Goal: Communication & Community: Answer question/provide support

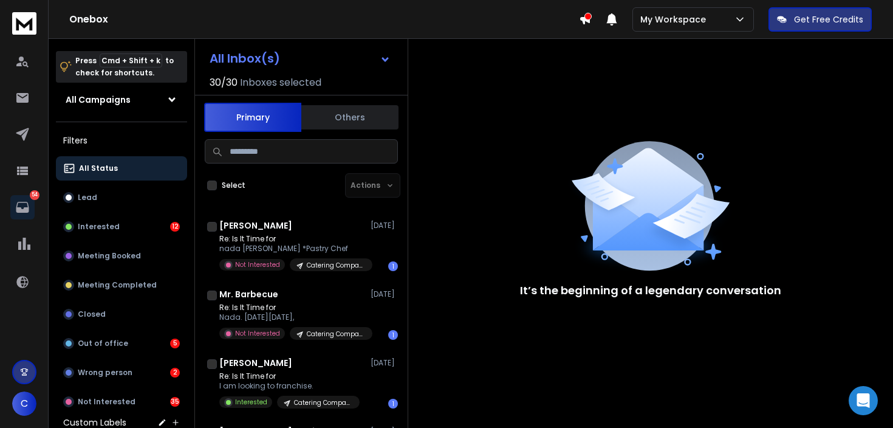
scroll to position [3208, 0]
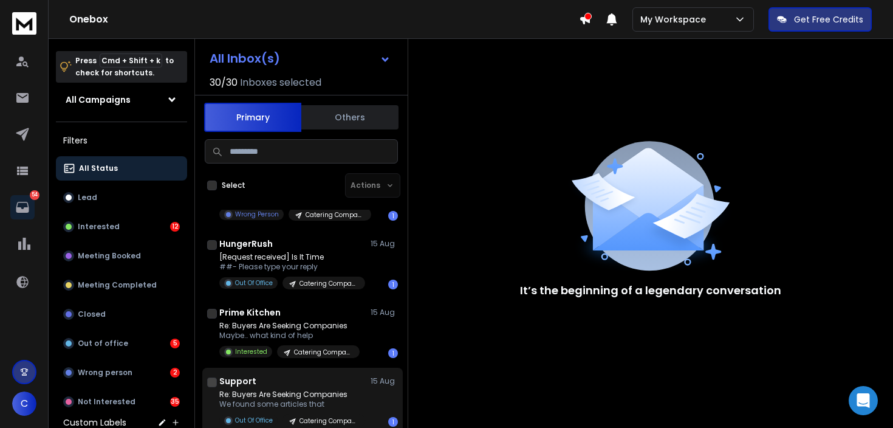
click at [302, 388] on div "Support [DATE] Re: Buyers Are Seeking Companies We found some articles that Out…" at bounding box center [308, 401] width 179 height 52
click at [279, 391] on p "Re: Buyers Are Seeking Companies" at bounding box center [292, 394] width 146 height 10
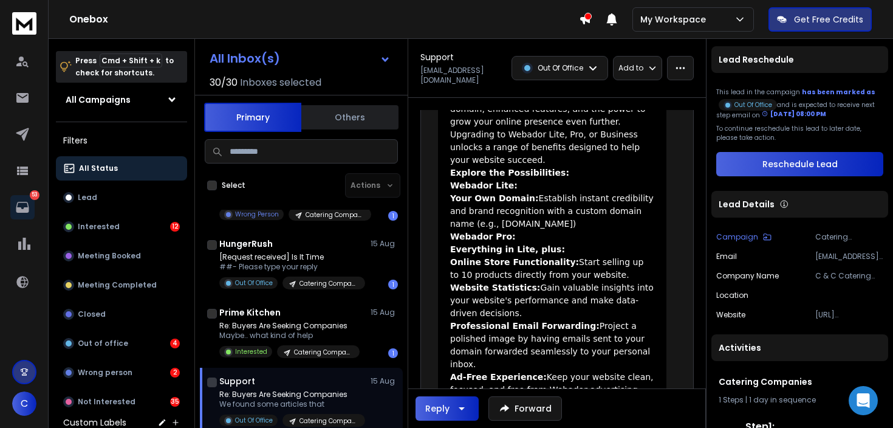
scroll to position [443, 0]
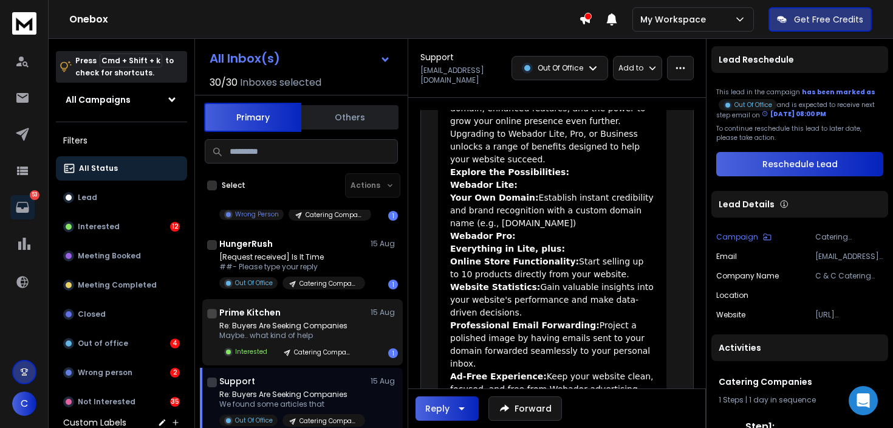
click at [278, 324] on p "Re: Buyers Are Seeking Companies" at bounding box center [289, 326] width 140 height 10
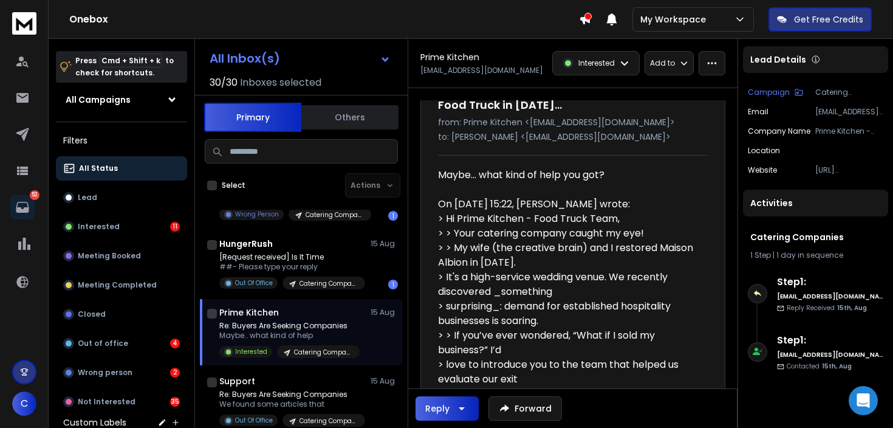
scroll to position [116, 0]
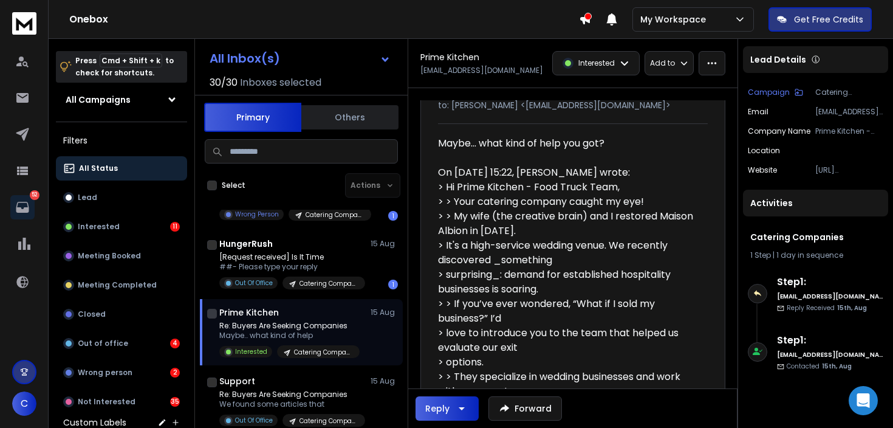
click at [441, 406] on div "Reply" at bounding box center [437, 408] width 24 height 12
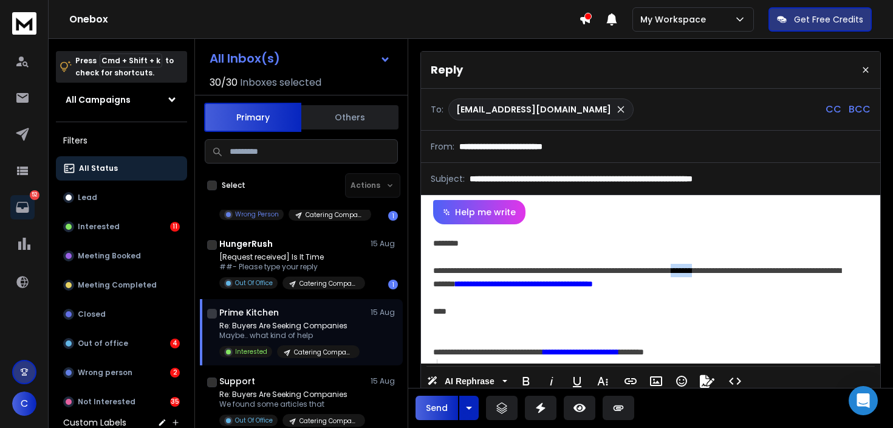
drag, startPoint x: 740, startPoint y: 269, endPoint x: 712, endPoint y: 267, distance: 28.0
click at [712, 267] on div "**********" at bounding box center [644, 277] width 422 height 27
drag, startPoint x: 488, startPoint y: 279, endPoint x: 445, endPoint y: 278, distance: 43.1
click at [445, 278] on div "**********" at bounding box center [644, 277] width 422 height 27
click at [429, 398] on button "Send" at bounding box center [436, 407] width 43 height 24
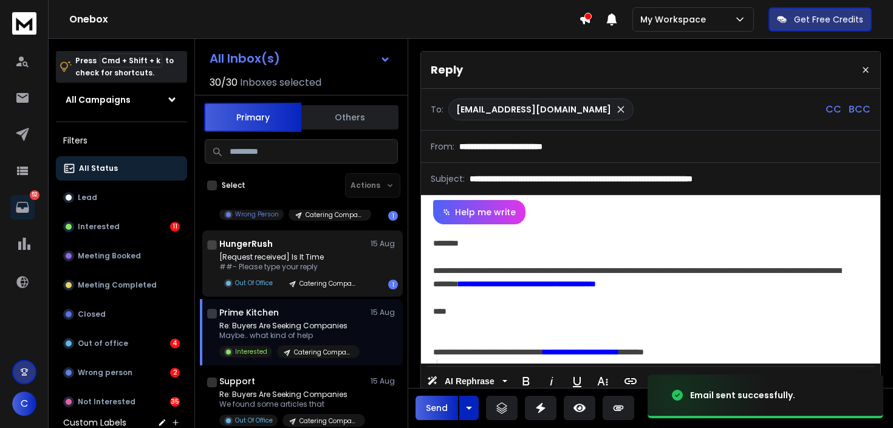
click at [341, 261] on p "[Request received] Is It Time" at bounding box center [292, 257] width 146 height 10
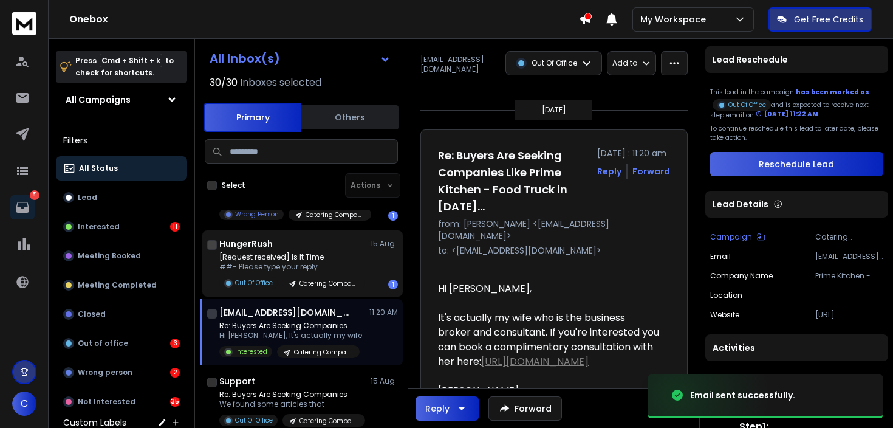
click at [325, 245] on div "HungerRush [DATE]" at bounding box center [308, 244] width 179 height 12
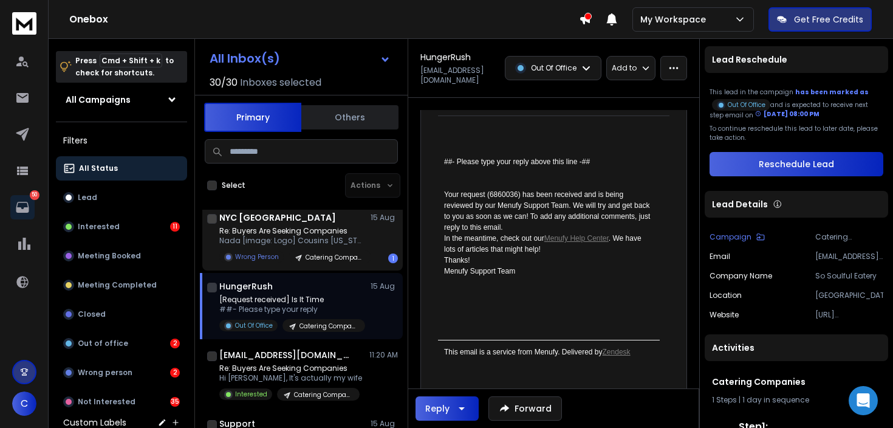
scroll to position [3147, 0]
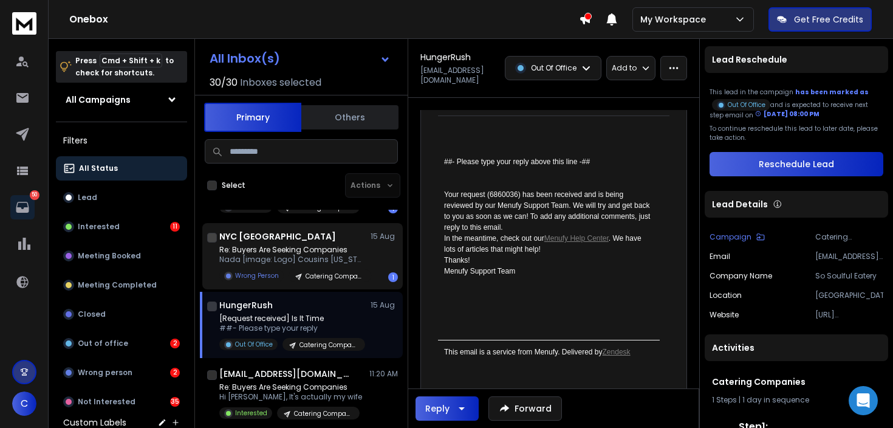
click at [270, 256] on p "Nada [image: Logo] Cousins [US_STATE]" at bounding box center [292, 260] width 146 height 10
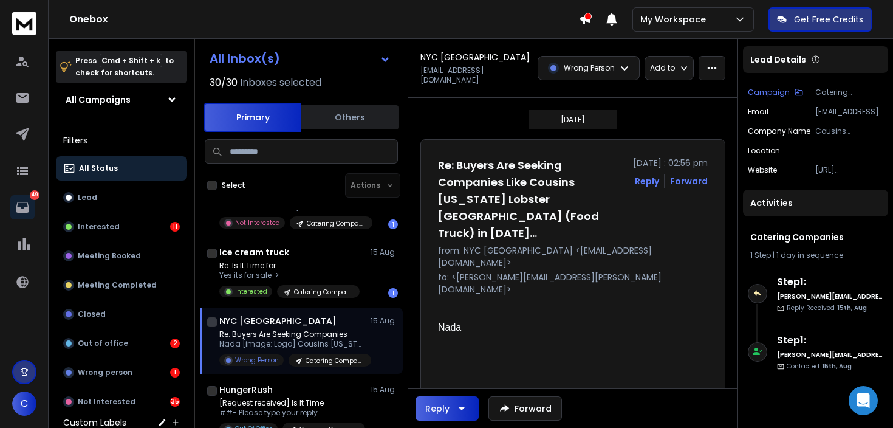
scroll to position [3000, 0]
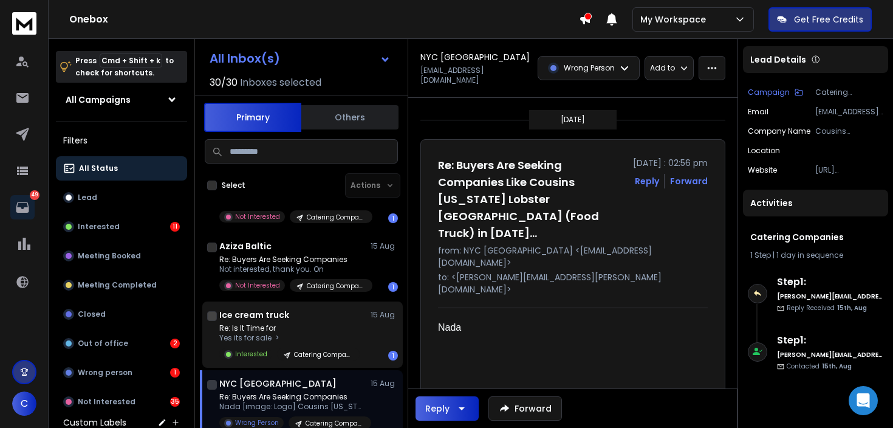
click at [255, 323] on div "Ice cream truck [DATE] Re: Is It Time for Yes its for sale > Interested Caterin…" at bounding box center [308, 335] width 179 height 52
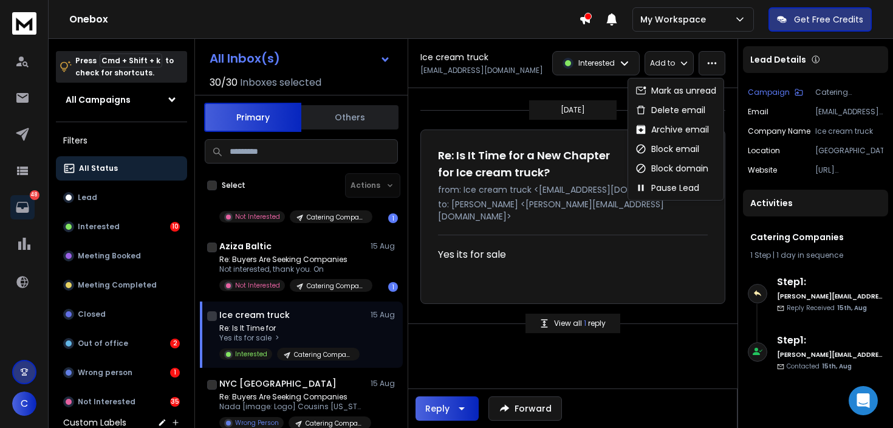
click at [717, 59] on button "button" at bounding box center [712, 63] width 27 height 24
click at [717, 60] on button "button" at bounding box center [712, 63] width 27 height 24
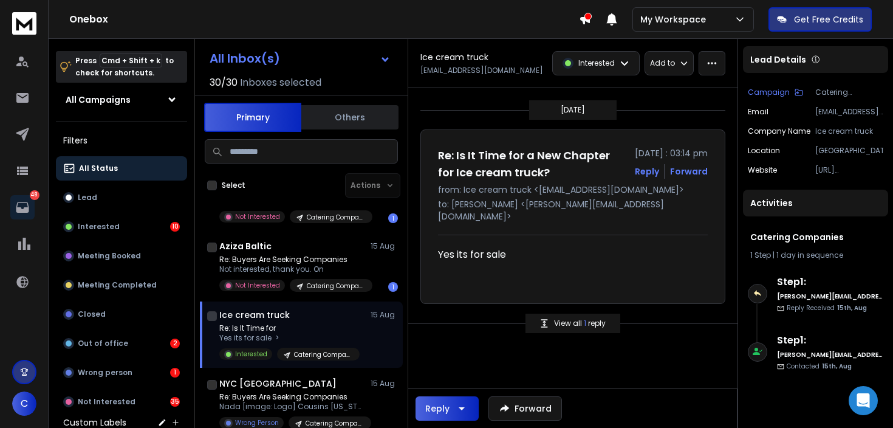
click at [440, 410] on div "Reply" at bounding box center [437, 408] width 24 height 12
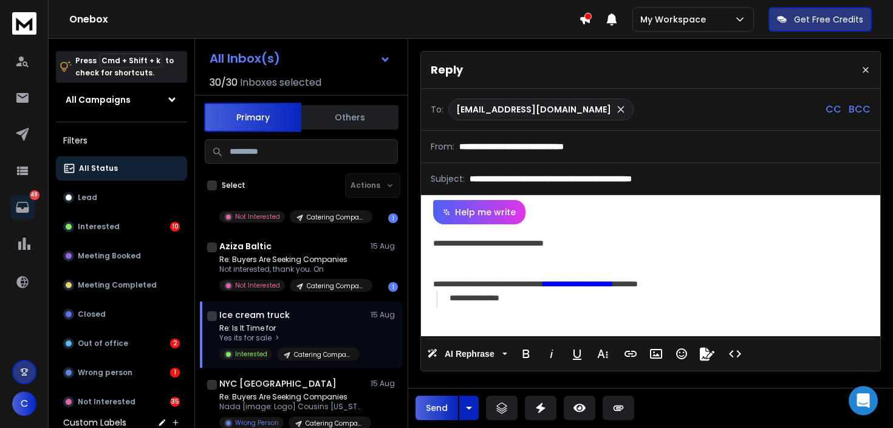
click at [432, 244] on div "**********" at bounding box center [650, 280] width 459 height 112
click at [620, 242] on div "**********" at bounding box center [648, 242] width 431 height 13
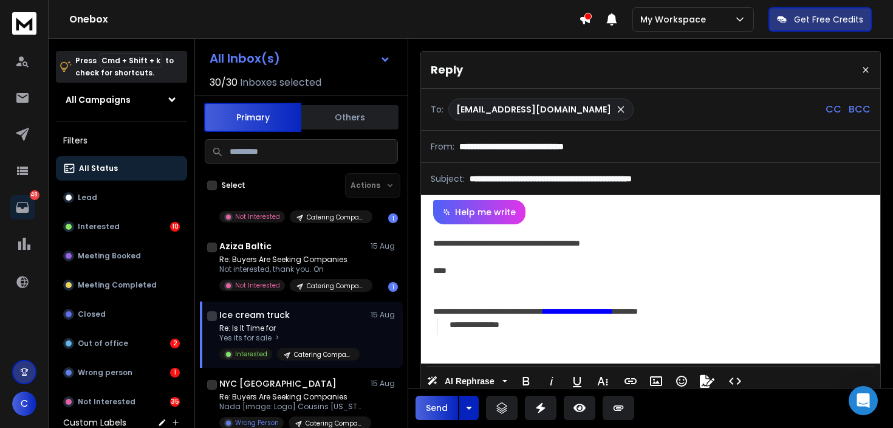
click at [436, 407] on button "Send" at bounding box center [436, 407] width 43 height 24
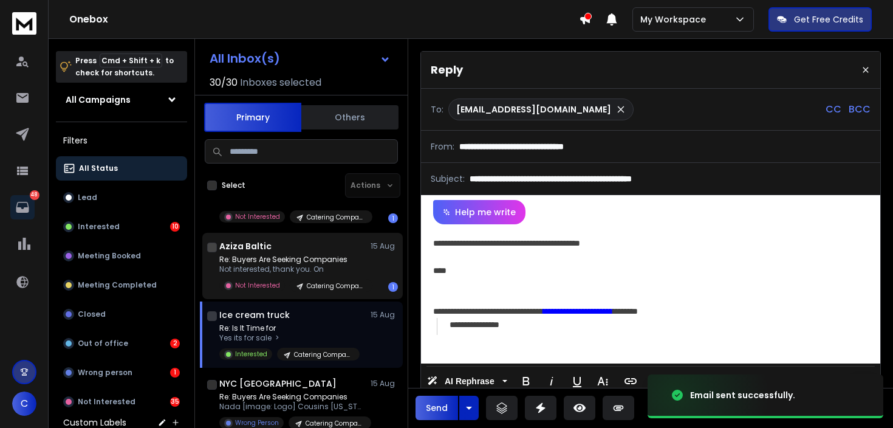
click at [302, 260] on p "Re: Buyers Are Seeking Companies" at bounding box center [292, 260] width 146 height 10
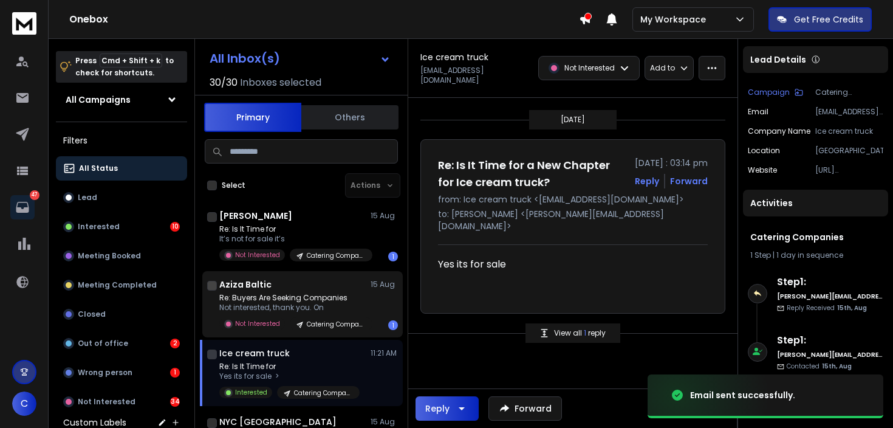
scroll to position [2961, 0]
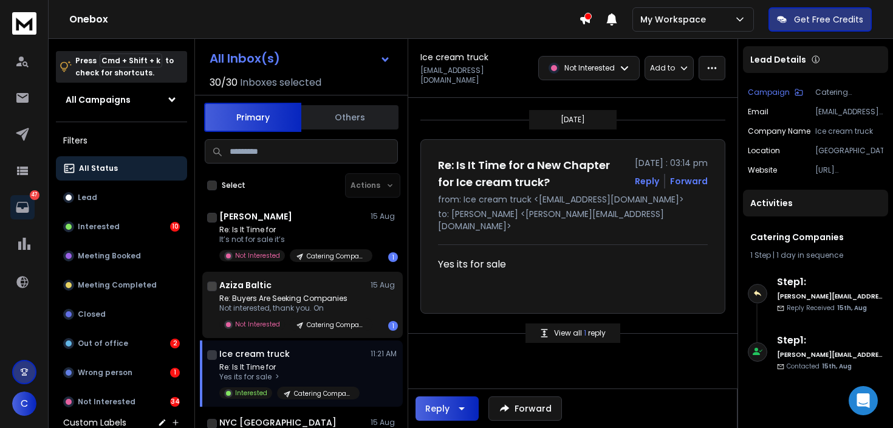
click at [290, 319] on div "Catering Companies" at bounding box center [331, 324] width 83 height 13
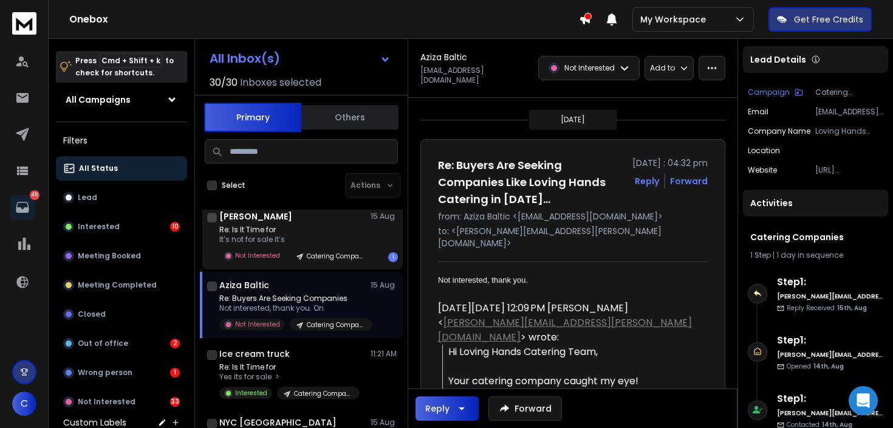
click at [288, 232] on p "Re: Is It Time for" at bounding box center [292, 230] width 146 height 10
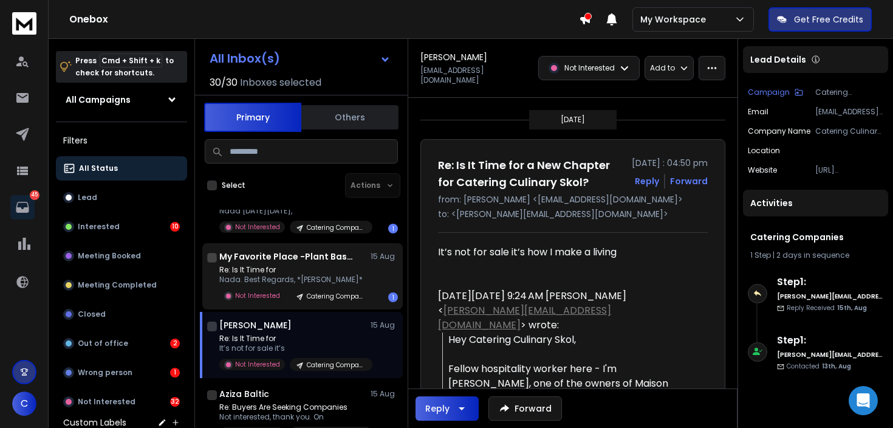
scroll to position [2849, 0]
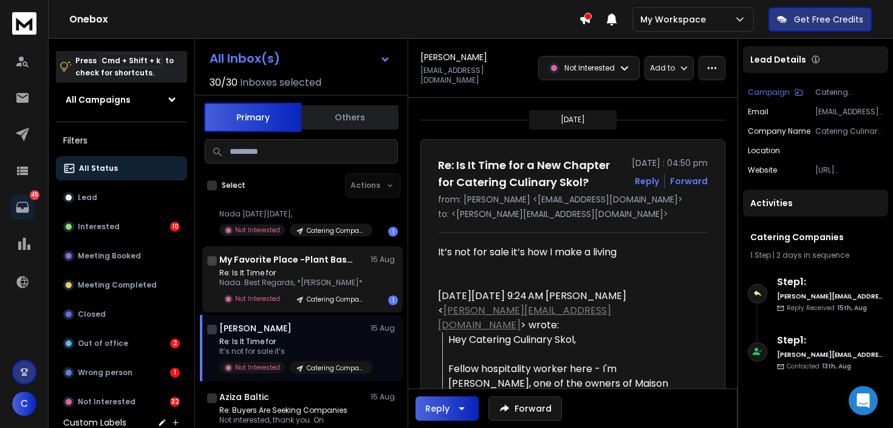
click at [294, 272] on p "Re: Is It Time for" at bounding box center [292, 273] width 146 height 10
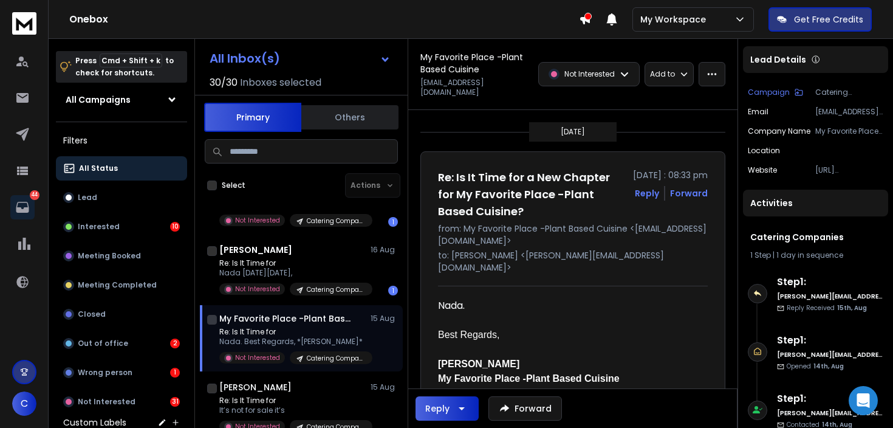
scroll to position [2780, 0]
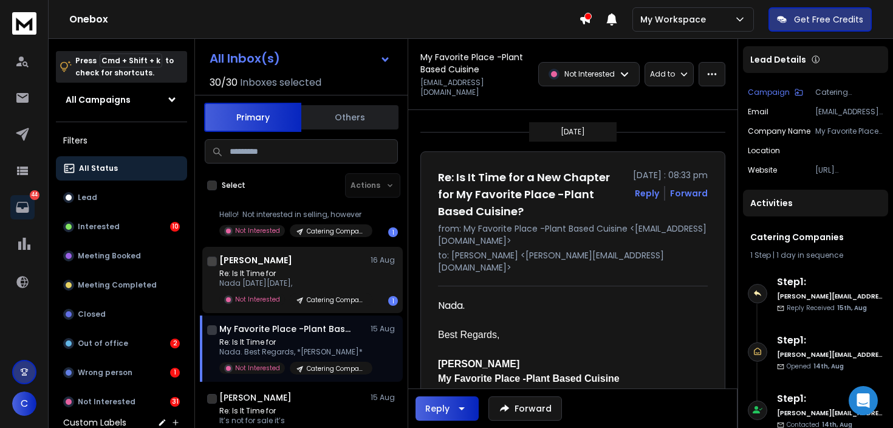
click at [284, 282] on p "Nada [DATE][DATE]," at bounding box center [292, 283] width 146 height 10
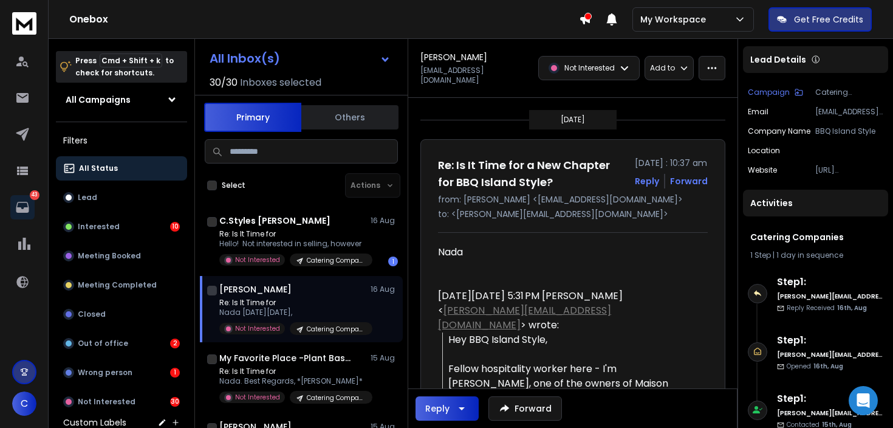
scroll to position [2737, 0]
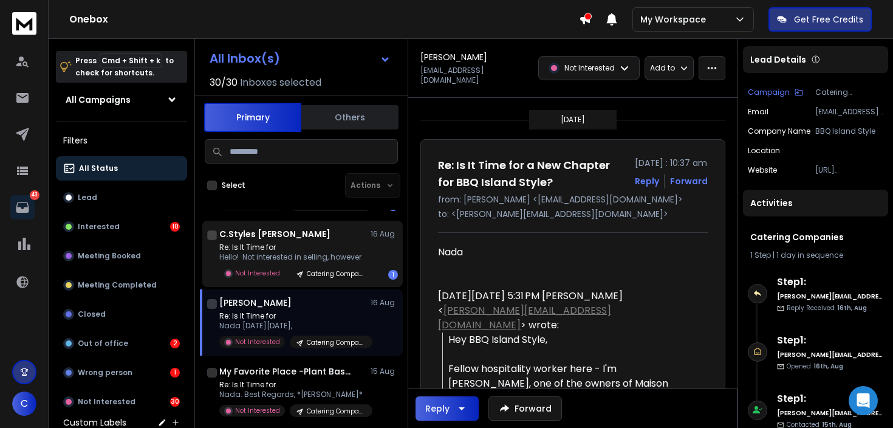
click at [293, 247] on p "Re: Is It Time for" at bounding box center [292, 247] width 146 height 10
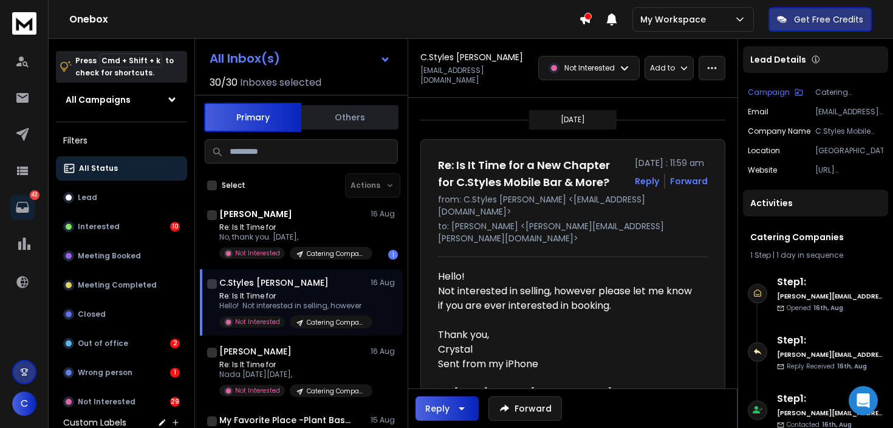
scroll to position [2676, 0]
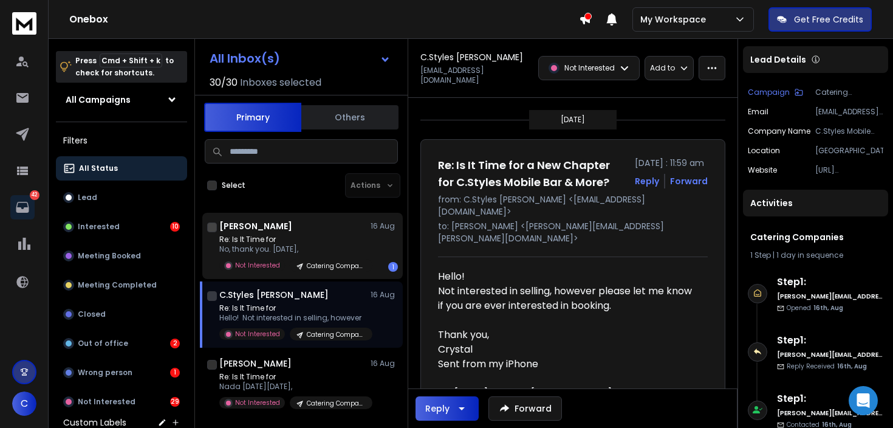
click at [296, 238] on p "Re: Is It Time for" at bounding box center [292, 239] width 146 height 10
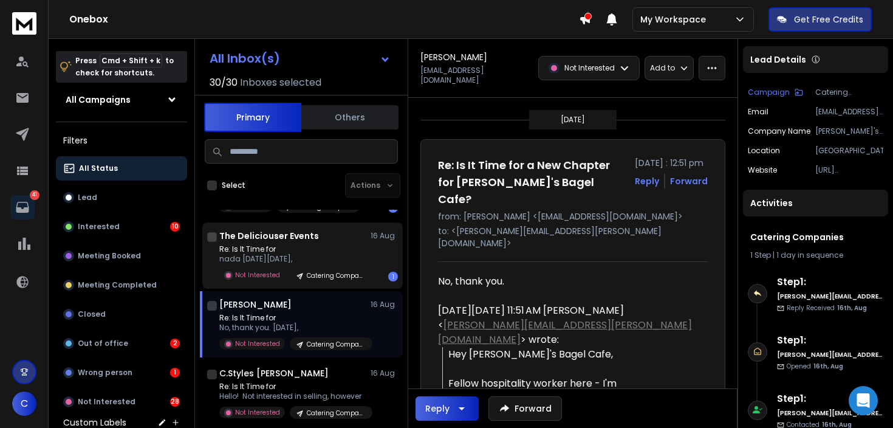
scroll to position [2594, 0]
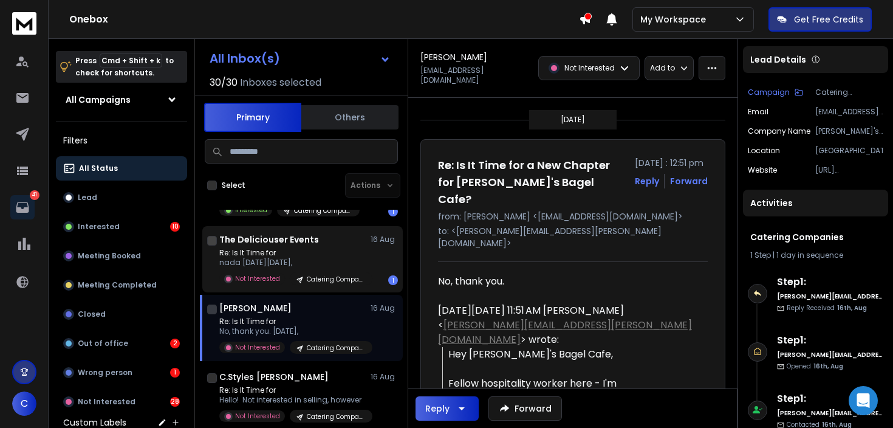
click at [301, 261] on p "nada [DATE][DATE]," at bounding box center [292, 263] width 146 height 10
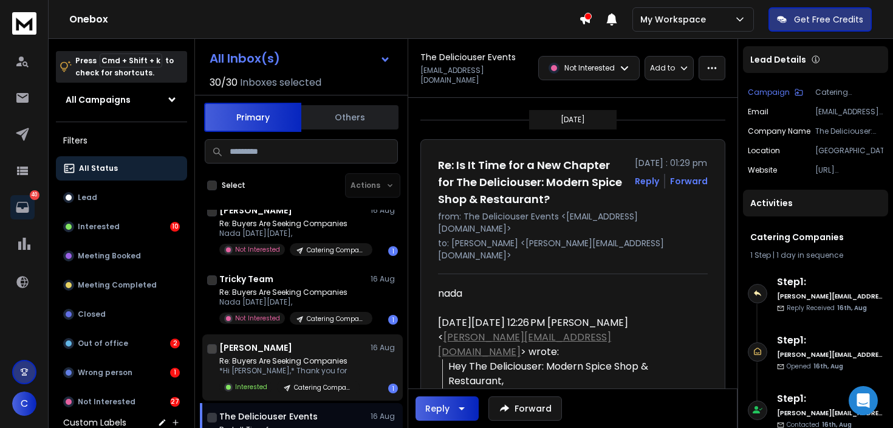
scroll to position [2438, 0]
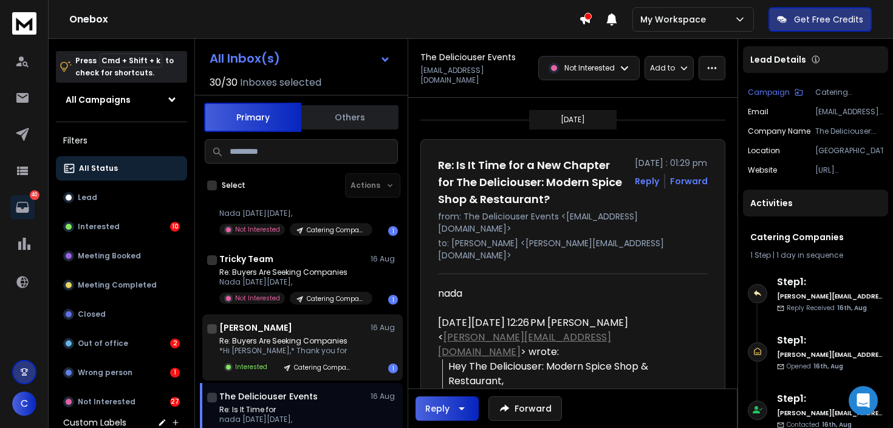
click at [273, 323] on h1 "[PERSON_NAME]" at bounding box center [255, 327] width 73 height 12
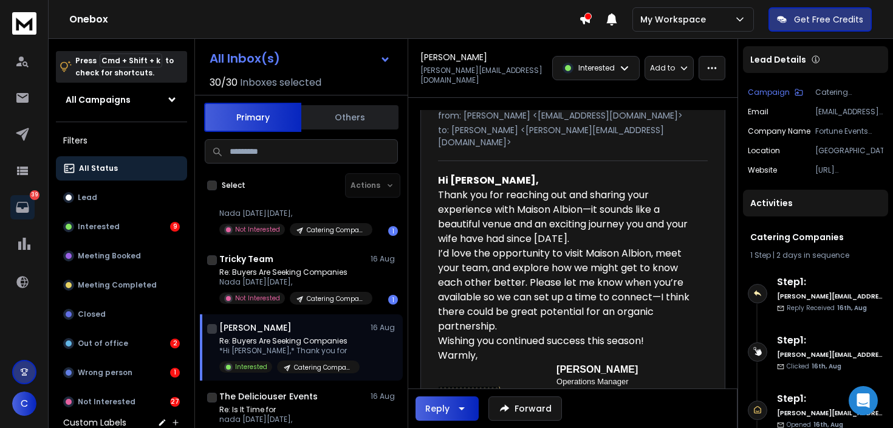
scroll to position [210, 0]
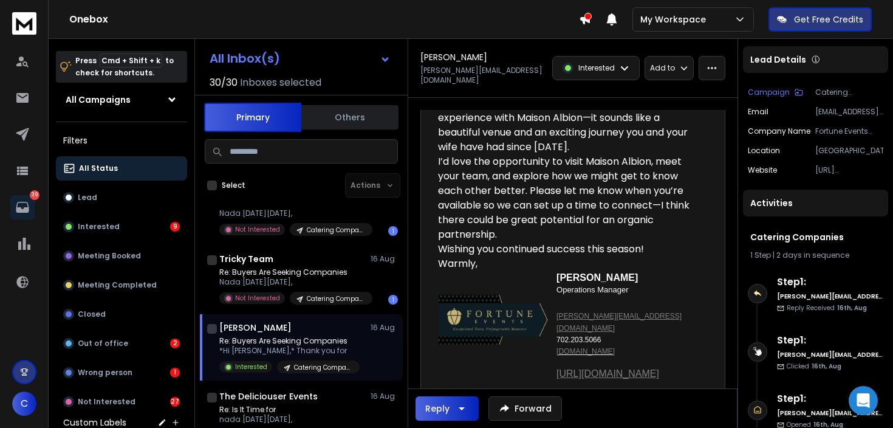
click at [595, 347] on link "[DOMAIN_NAME]" at bounding box center [585, 351] width 58 height 9
click at [439, 408] on div "Reply" at bounding box center [437, 408] width 24 height 12
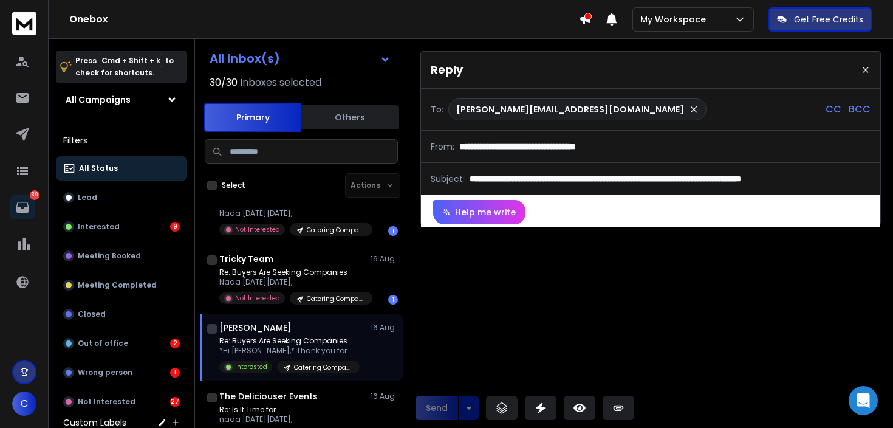
scroll to position [0, 0]
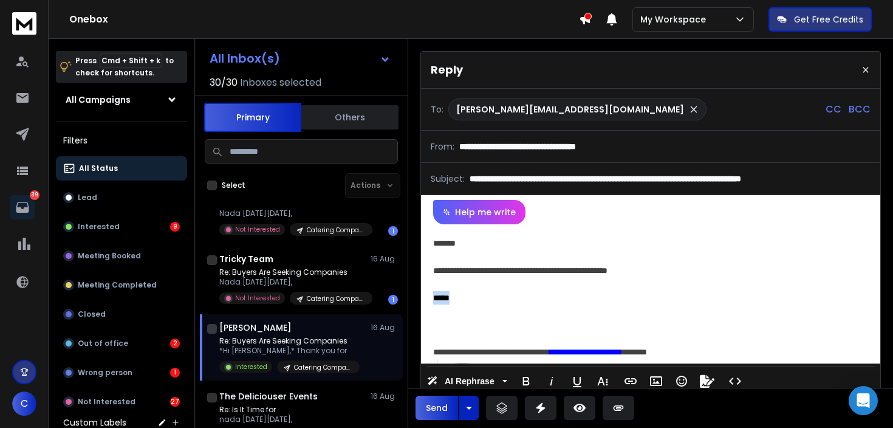
drag, startPoint x: 496, startPoint y: 295, endPoint x: 429, endPoint y: 301, distance: 66.5
click at [429, 301] on div "**********" at bounding box center [650, 293] width 459 height 139
click at [542, 272] on div "**********" at bounding box center [644, 270] width 422 height 13
click at [437, 409] on button "Send" at bounding box center [436, 407] width 43 height 24
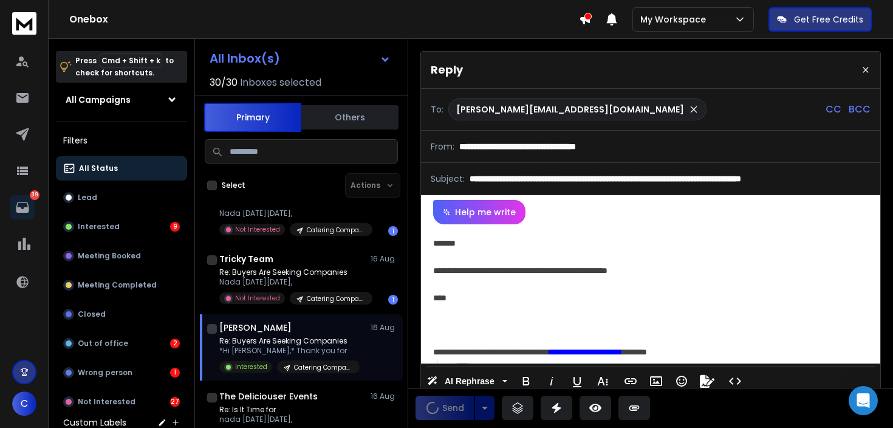
click at [448, 411] on div "Send" at bounding box center [454, 407] width 79 height 24
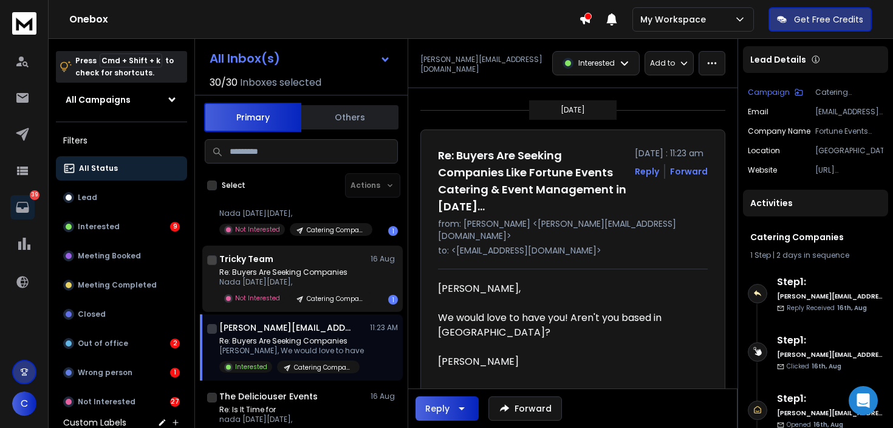
click at [291, 290] on div "Re: Buyers Are Seeking Companies Nada [DATE][DATE], Not Interested Catering Com…" at bounding box center [295, 285] width 153 height 37
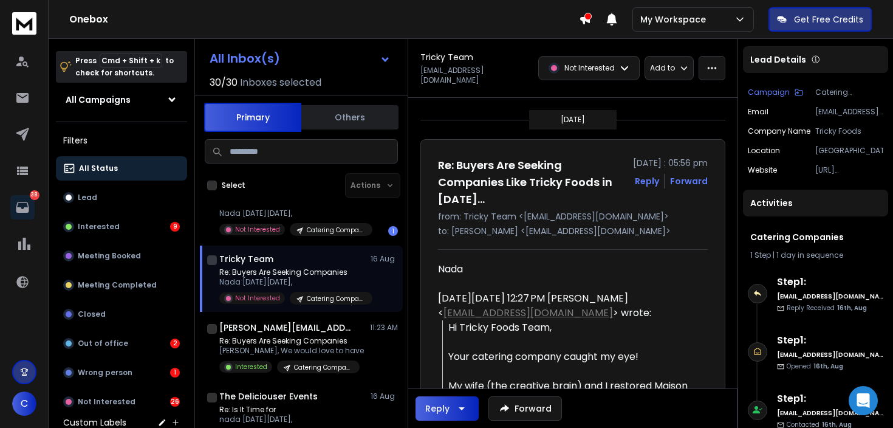
click at [277, 208] on div "Select Actions [PERSON_NAME] [DATE] Re: Is It Time for nada [PERSON_NAME] *Past…" at bounding box center [301, 330] width 213 height 392
click at [276, 190] on div "Select Actions" at bounding box center [301, 182] width 213 height 29
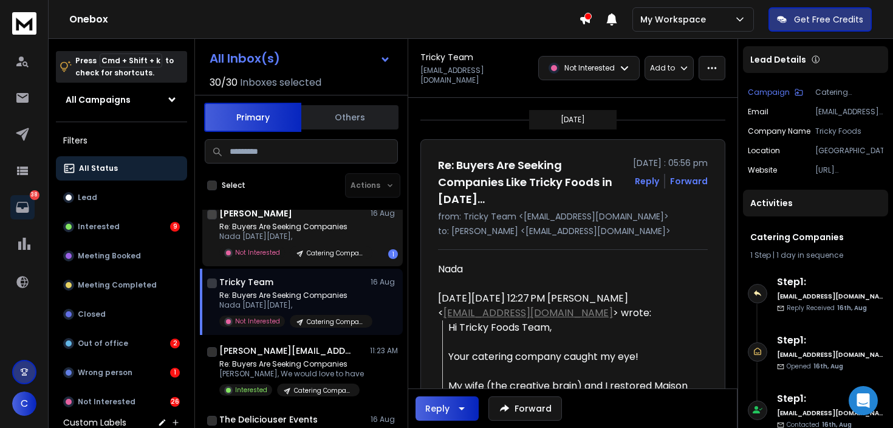
scroll to position [2393, 0]
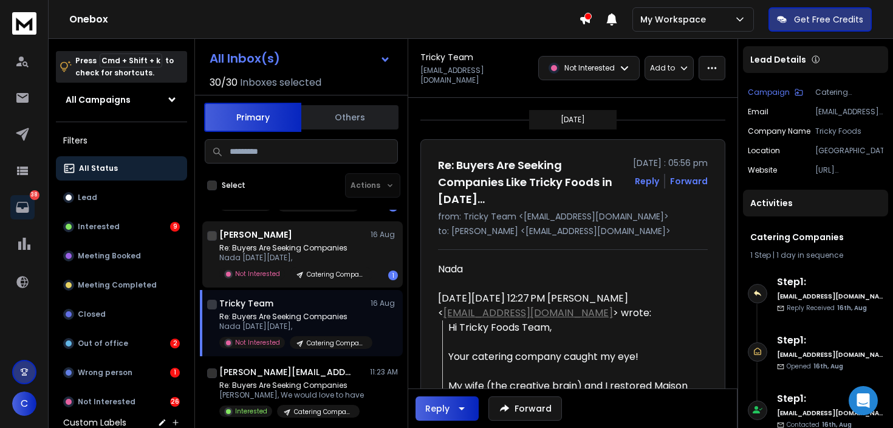
click at [247, 239] on h1 "[PERSON_NAME]" at bounding box center [255, 234] width 73 height 12
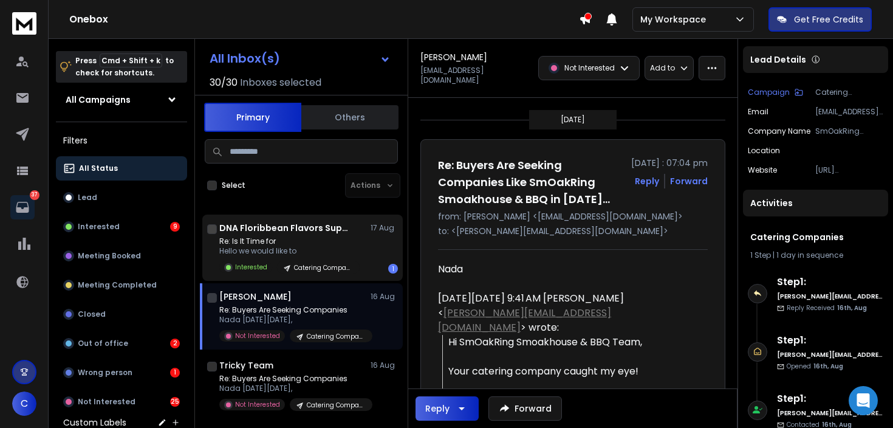
scroll to position [2331, 0]
click at [271, 242] on p "Re: Is It Time for" at bounding box center [289, 242] width 140 height 10
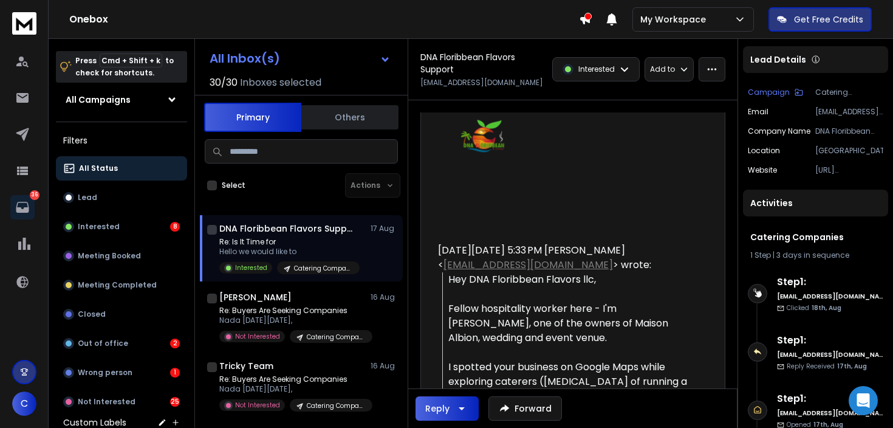
scroll to position [12, 0]
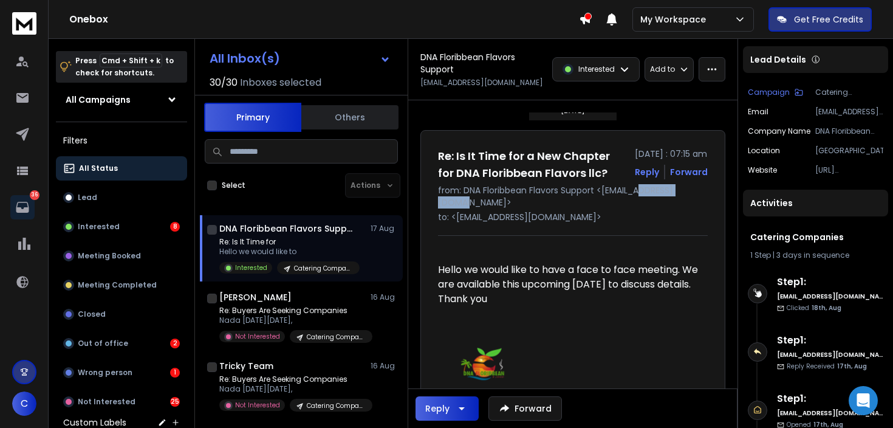
drag, startPoint x: 554, startPoint y: 220, endPoint x: 485, endPoint y: 218, distance: 69.3
click at [485, 208] on p "from: DNA Floribbean Flavors Support <[EMAIL_ADDRESS][DOMAIN_NAME]>" at bounding box center [573, 196] width 270 height 24
copy p "[DOMAIN_NAME]"
click at [438, 410] on div "Reply" at bounding box center [437, 408] width 24 height 12
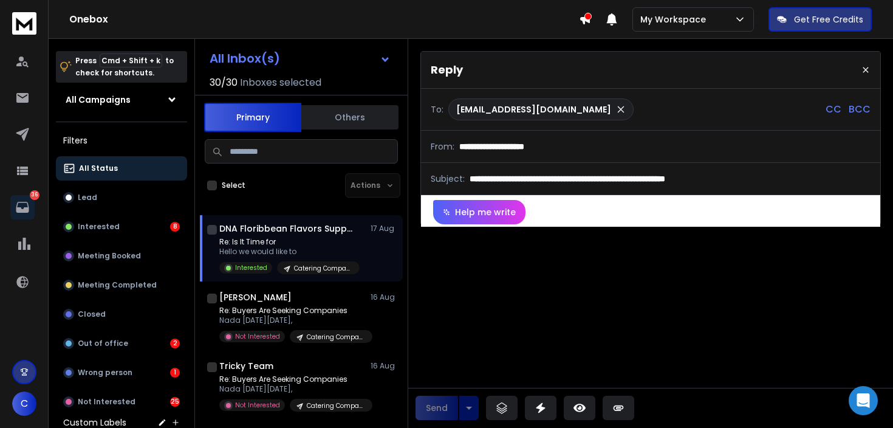
scroll to position [0, 0]
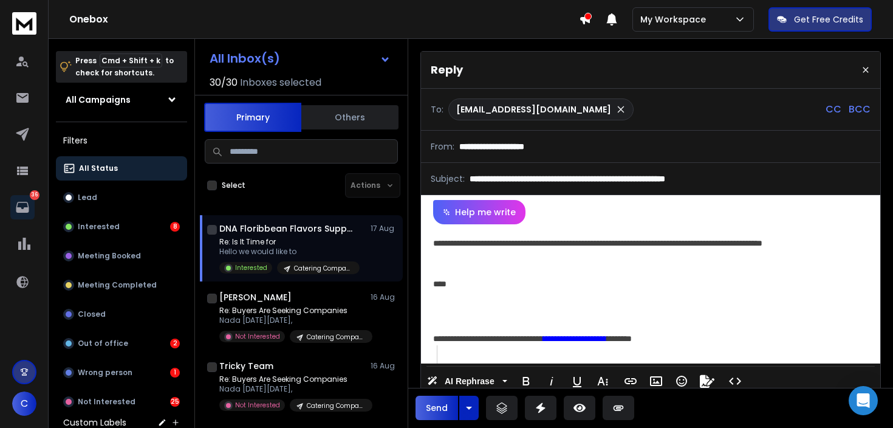
click at [456, 267] on div at bounding box center [650, 270] width 435 height 13
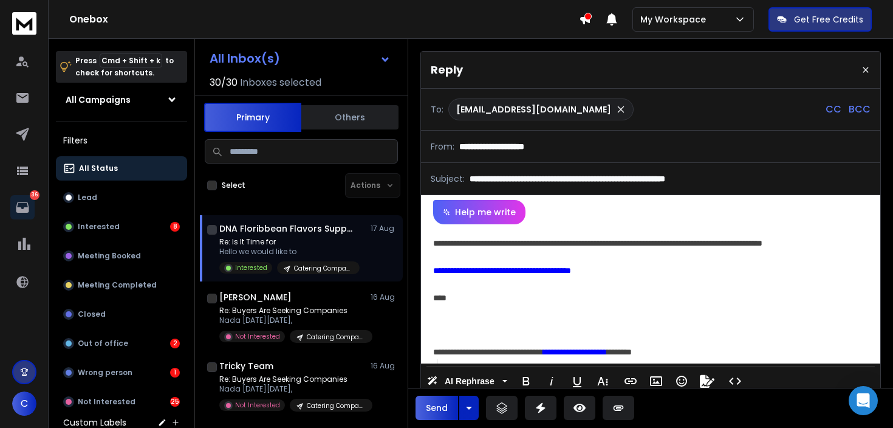
click at [440, 408] on button "Send" at bounding box center [436, 407] width 43 height 24
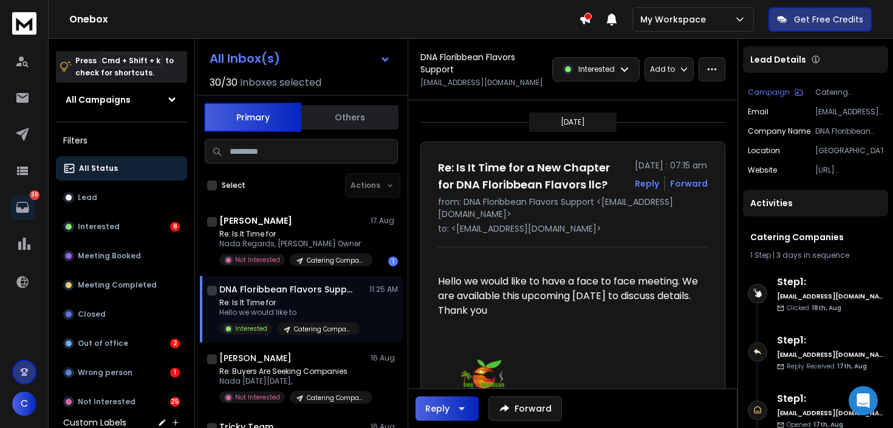
scroll to position [2269, 0]
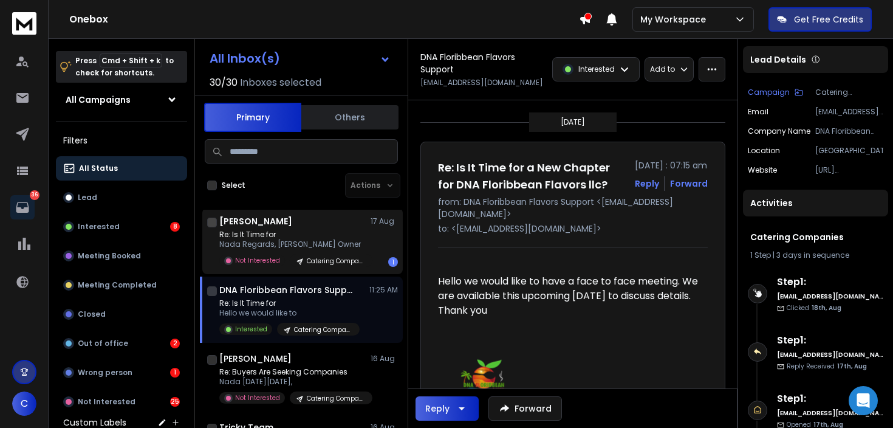
click at [285, 246] on p "Nada Regards, [PERSON_NAME] Owner" at bounding box center [292, 244] width 146 height 10
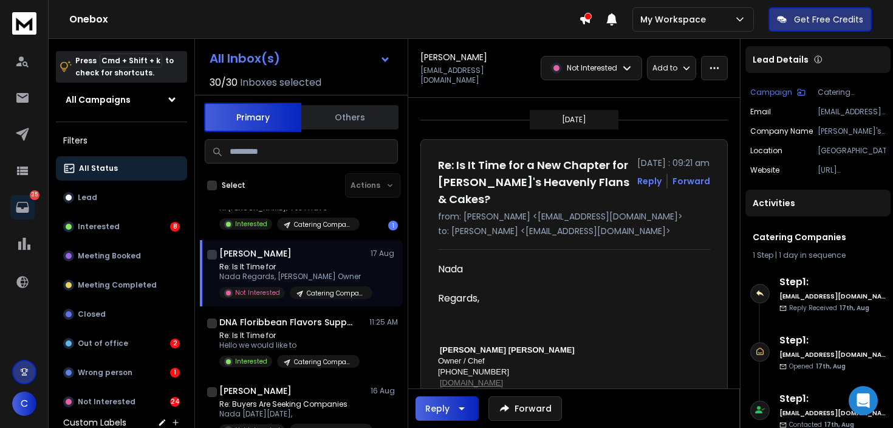
scroll to position [2185, 0]
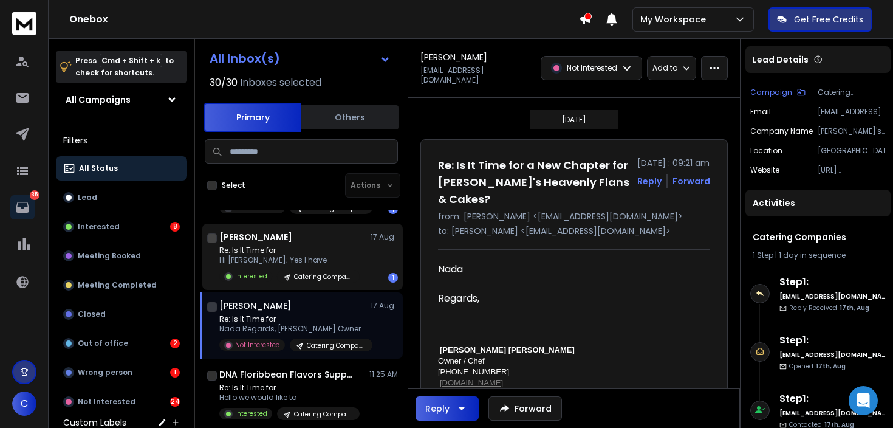
click at [285, 246] on p "Re: Is It Time for" at bounding box center [289, 250] width 140 height 10
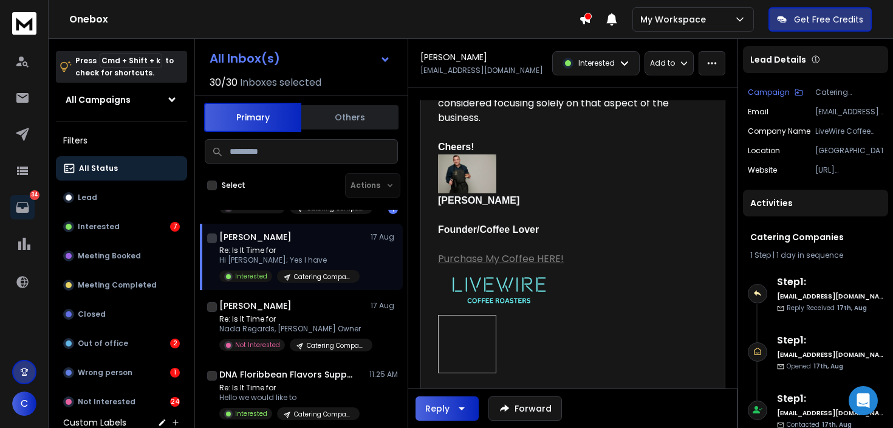
scroll to position [0, 0]
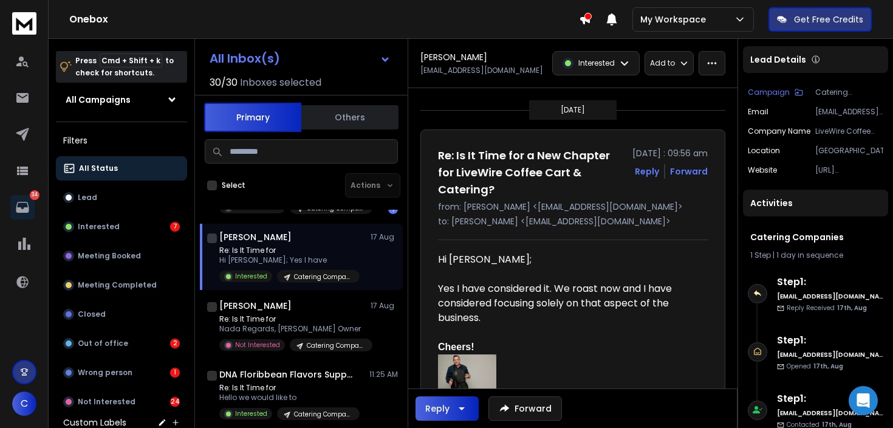
click at [430, 405] on div "Reply" at bounding box center [437, 408] width 24 height 12
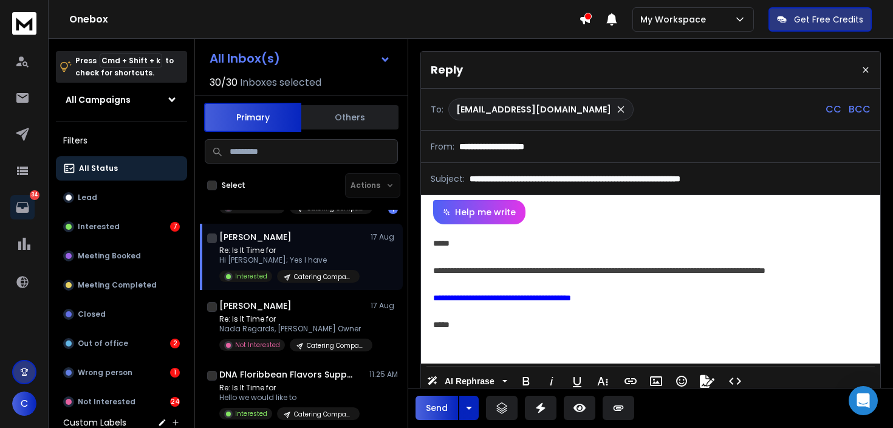
click at [443, 404] on button "Send" at bounding box center [436, 407] width 43 height 24
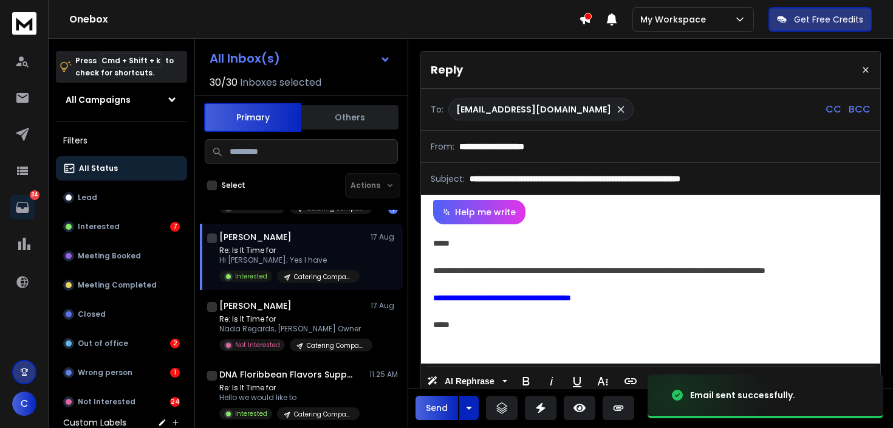
click at [309, 244] on div "[PERSON_NAME] [DATE] Re: Is It Time for Hi [PERSON_NAME]; Yes I have Interested…" at bounding box center [308, 257] width 179 height 52
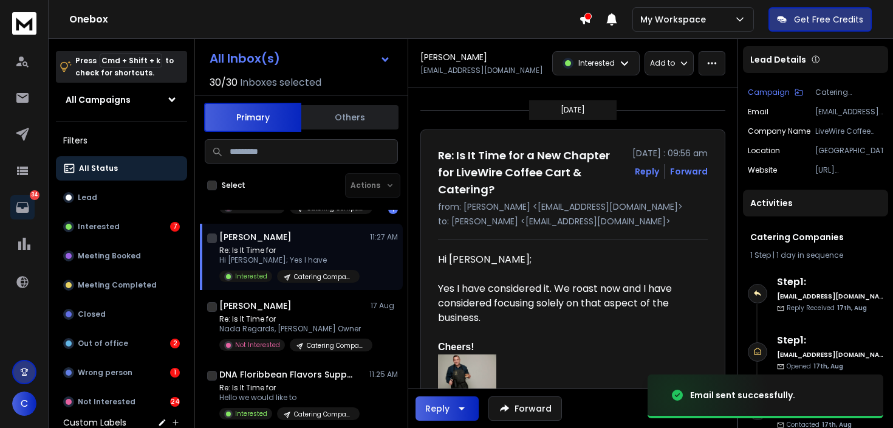
click at [297, 244] on div "[PERSON_NAME] 11:27 AM Re: Is It Time for Hi [PERSON_NAME]; Yes I have Interest…" at bounding box center [308, 257] width 179 height 52
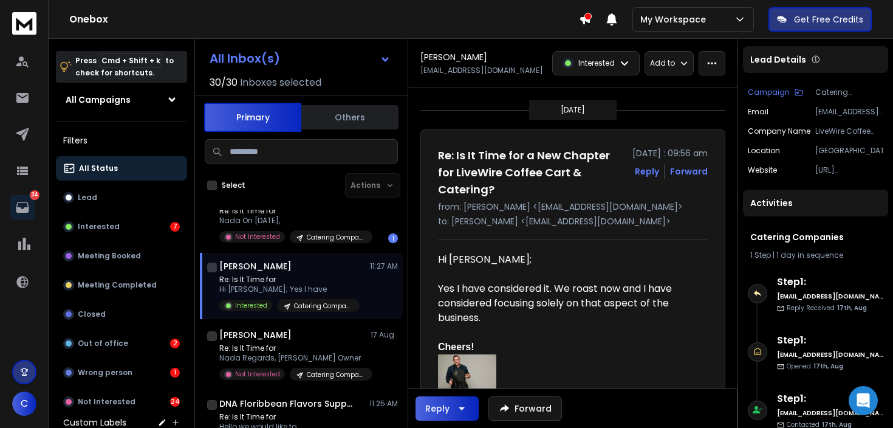
scroll to position [2145, 0]
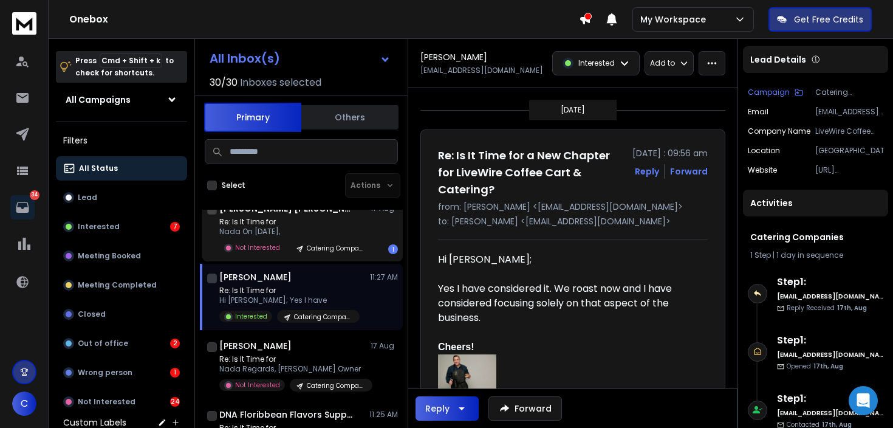
click at [285, 215] on div "[PERSON_NAME] [PERSON_NAME] [DATE] Re: Is It Time for Nada On [DATE], Not Inter…" at bounding box center [308, 228] width 179 height 52
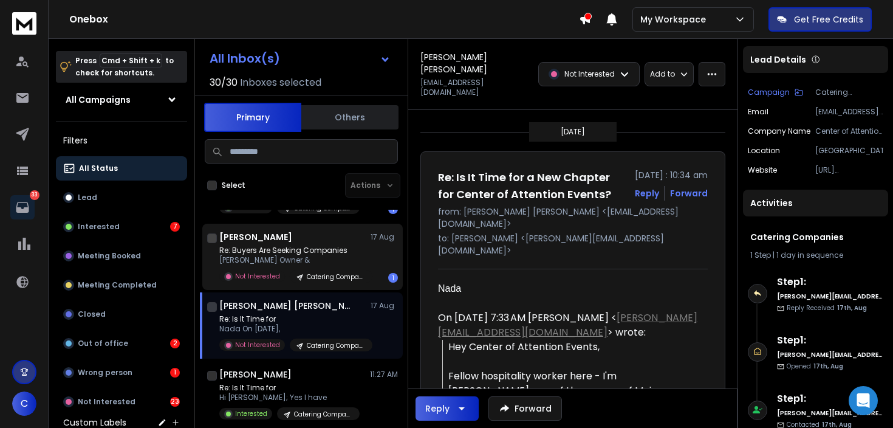
scroll to position [2048, 0]
click at [278, 248] on p "Re: Buyers Are Seeking Companies" at bounding box center [292, 250] width 146 height 10
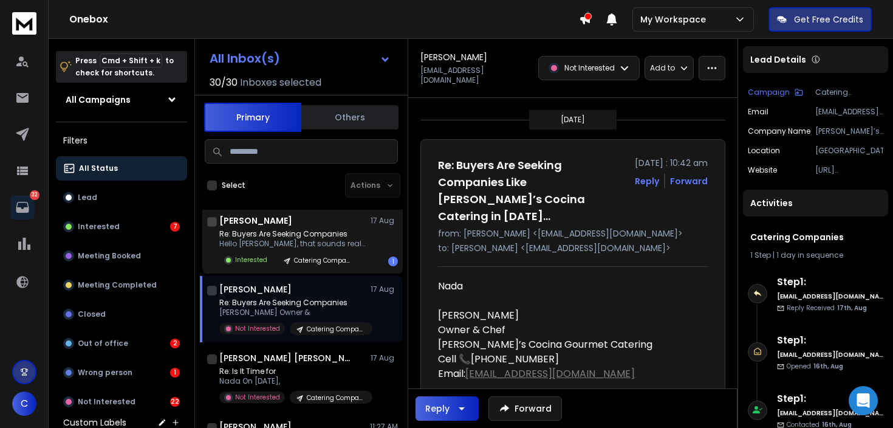
scroll to position [1944, 0]
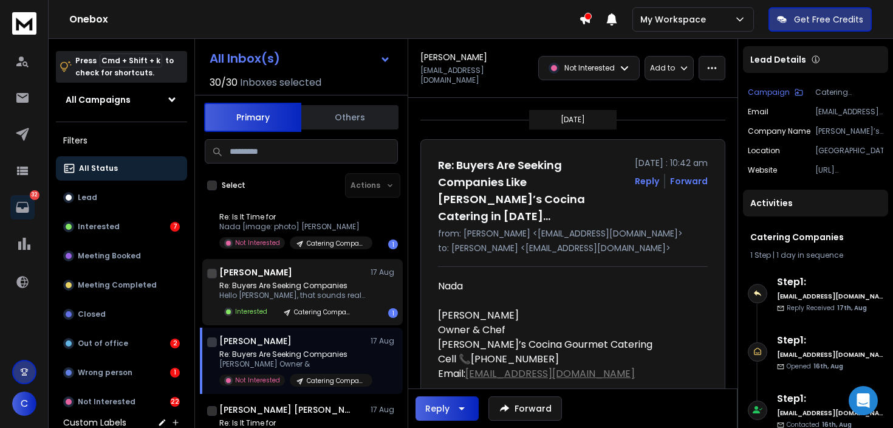
click at [277, 285] on p "Re: Buyers Are Seeking Companies" at bounding box center [292, 286] width 146 height 10
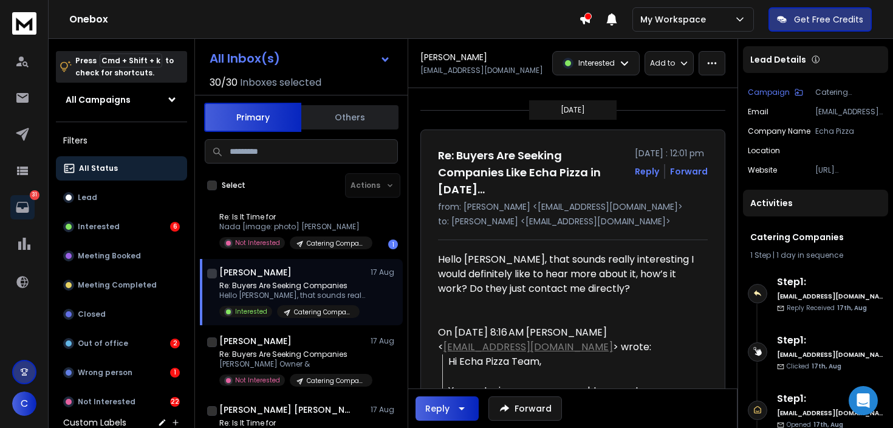
click at [434, 406] on div "Reply" at bounding box center [437, 408] width 24 height 12
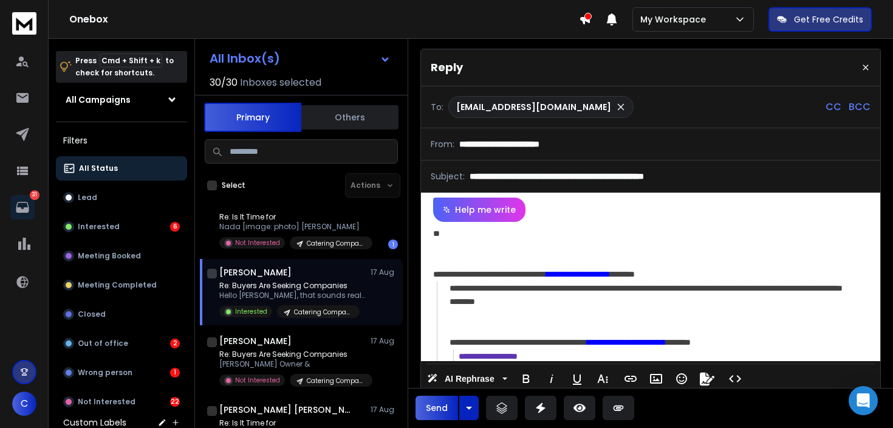
scroll to position [0, 0]
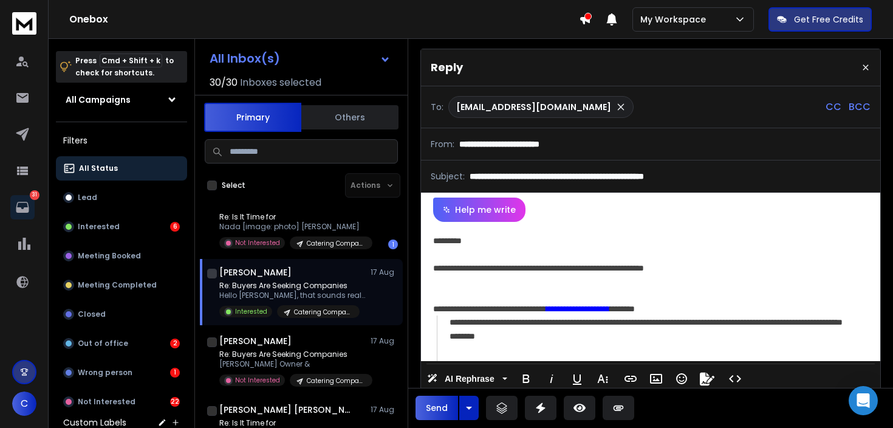
click at [714, 271] on div "**********" at bounding box center [644, 267] width 422 height 13
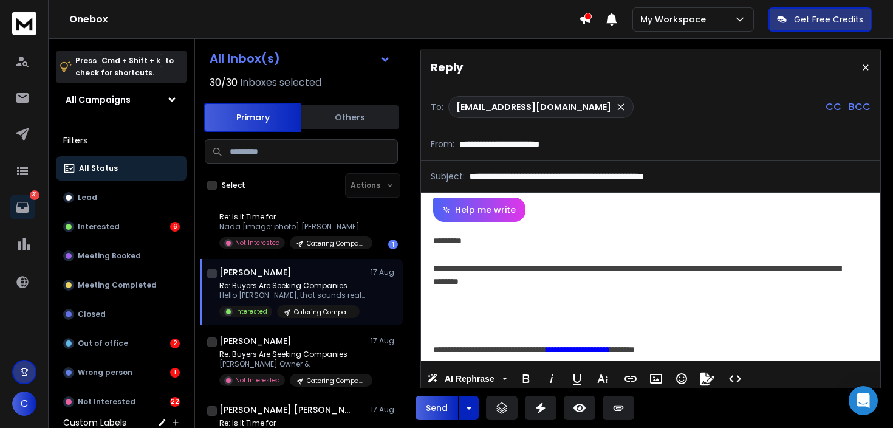
click at [445, 301] on div at bounding box center [648, 295] width 431 height 13
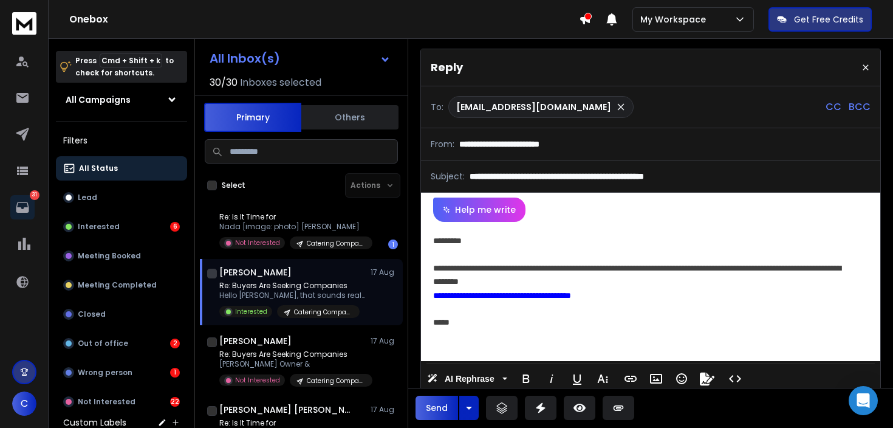
click at [596, 279] on div "**********" at bounding box center [644, 274] width 422 height 27
click at [437, 408] on button "Send" at bounding box center [436, 407] width 43 height 24
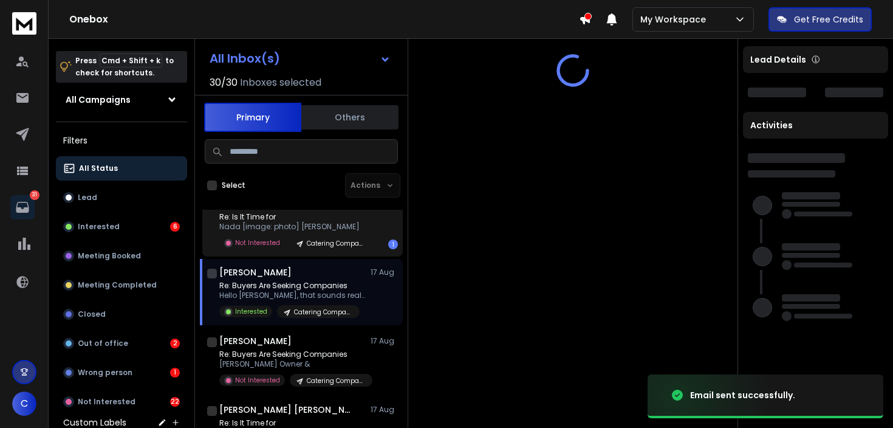
click at [275, 214] on p "Re: Is It Time for" at bounding box center [292, 217] width 146 height 10
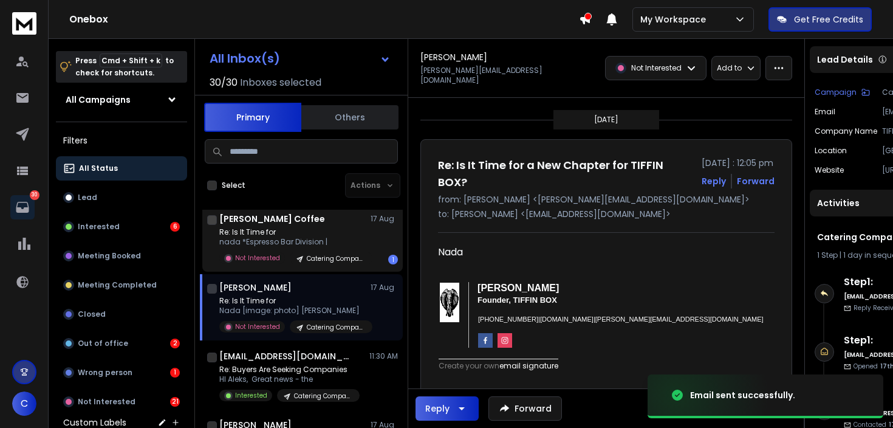
scroll to position [1837, 0]
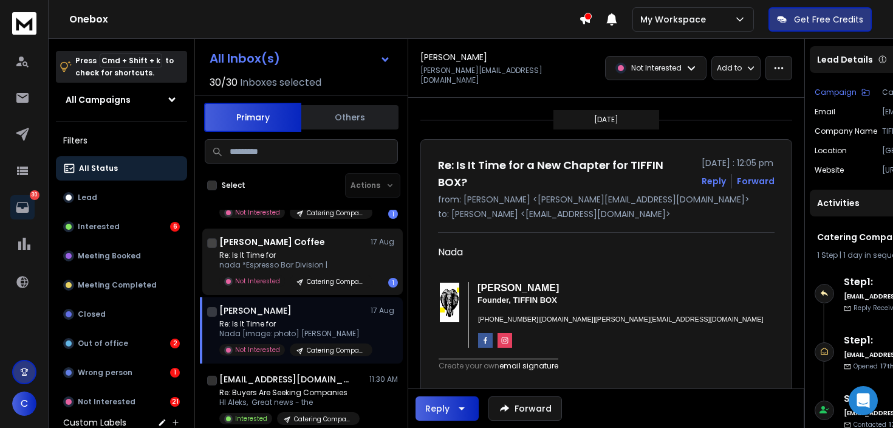
click at [292, 256] on p "Re: Is It Time for" at bounding box center [292, 255] width 146 height 10
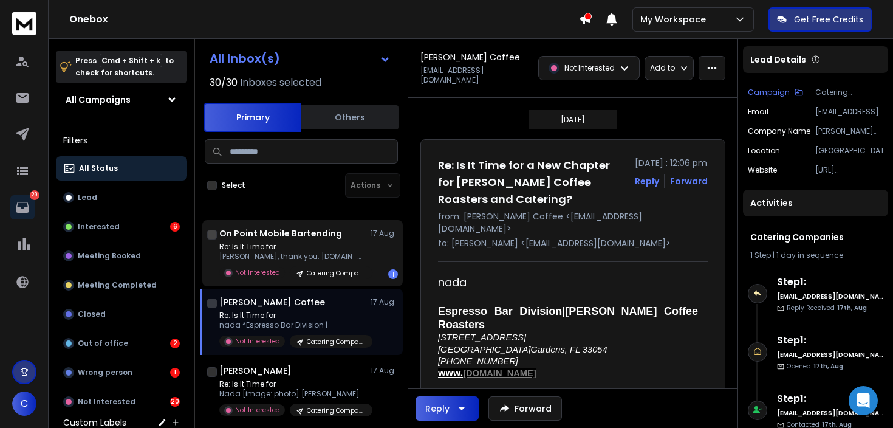
scroll to position [1776, 0]
click at [316, 230] on h1 "On Point Mobile Bartending" at bounding box center [280, 234] width 123 height 12
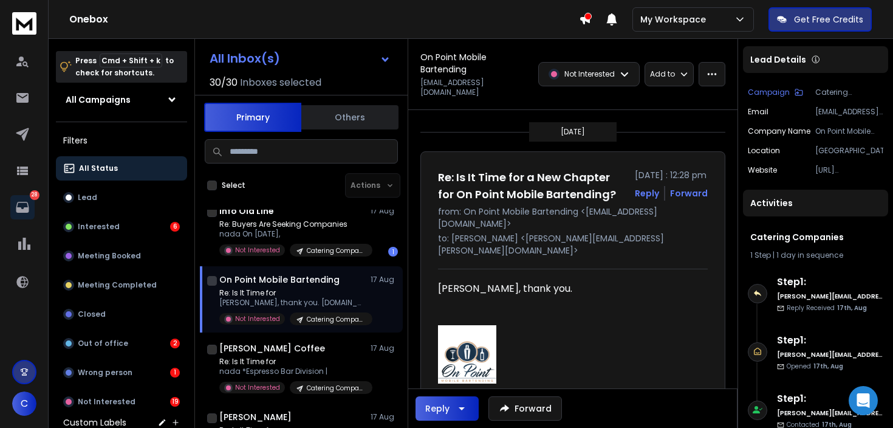
scroll to position [1719, 0]
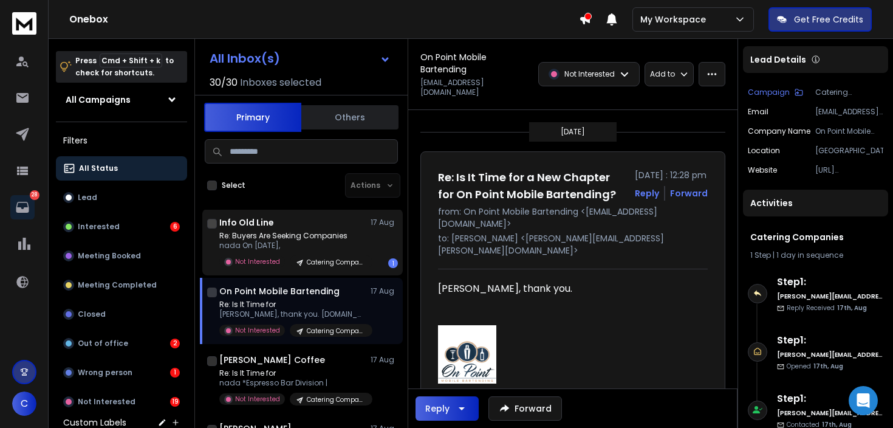
click at [312, 241] on p "nada On [DATE]," at bounding box center [292, 246] width 146 height 10
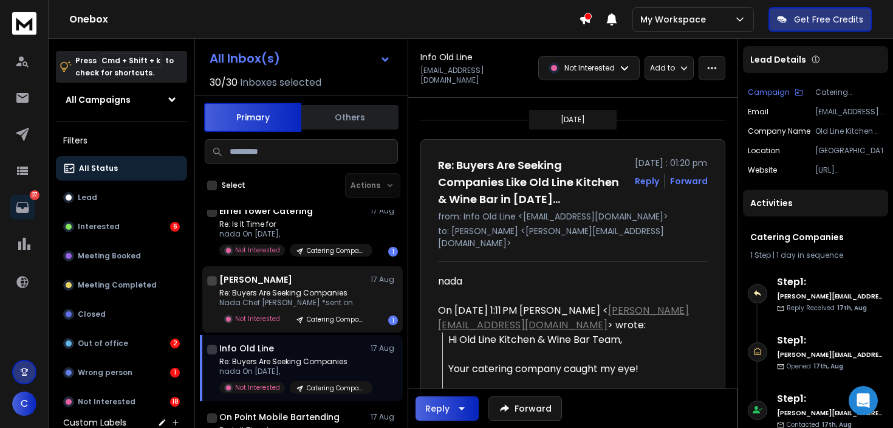
scroll to position [1585, 0]
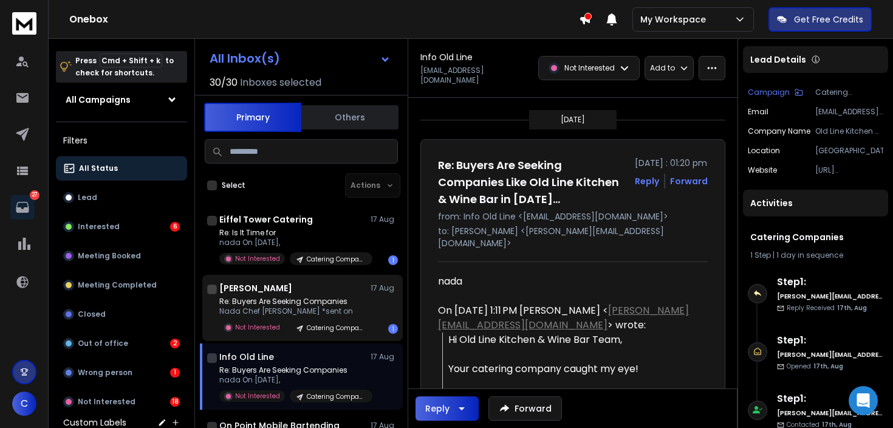
click at [304, 299] on p "Re: Buyers Are Seeking Companies" at bounding box center [292, 301] width 146 height 10
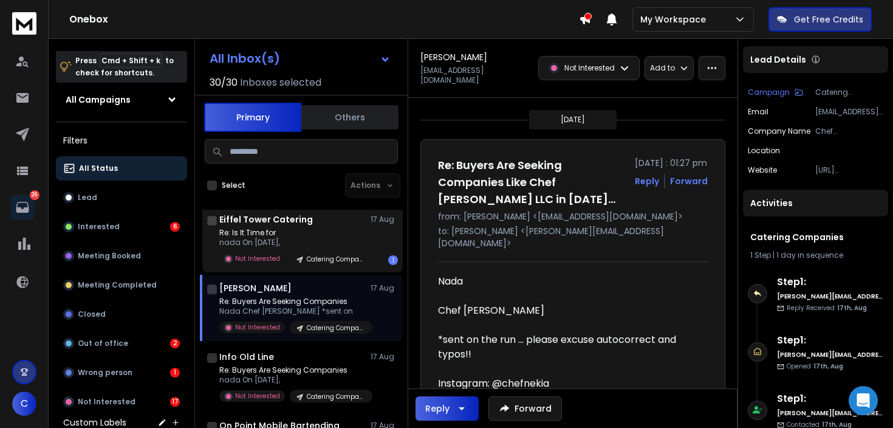
click at [270, 229] on p "Re: Is It Time for" at bounding box center [292, 233] width 146 height 10
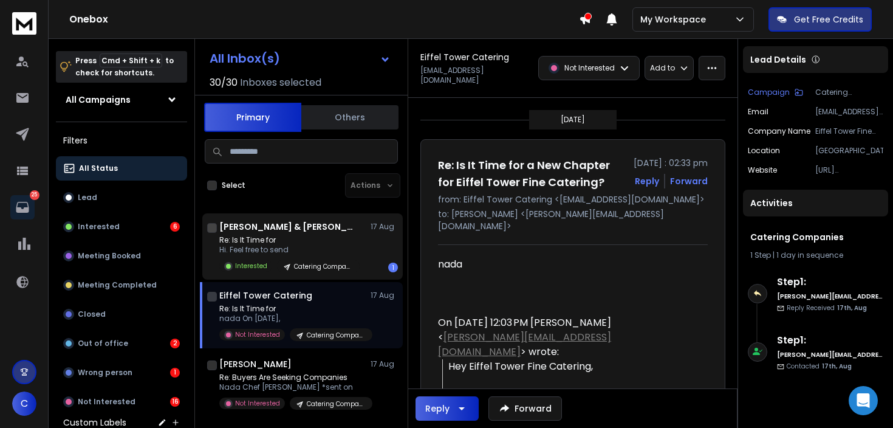
scroll to position [1509, 0]
click at [306, 243] on p "Re: Is It Time for" at bounding box center [289, 240] width 140 height 10
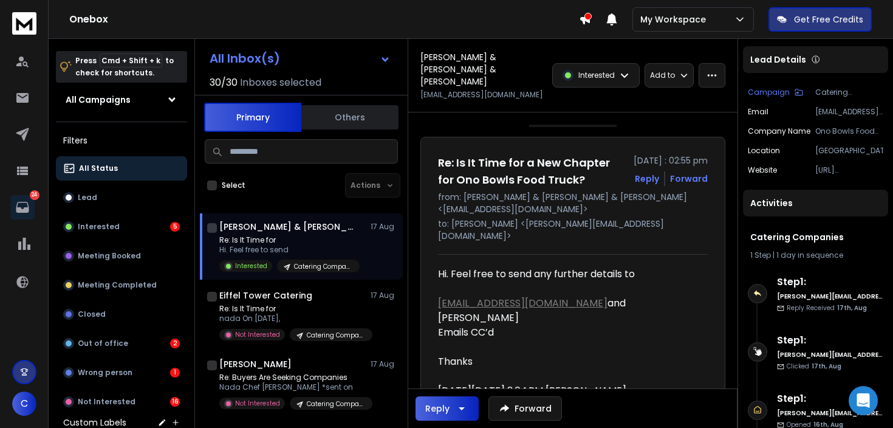
scroll to position [18, 0]
drag, startPoint x: 564, startPoint y: 298, endPoint x: 439, endPoint y: 296, distance: 124.5
click at [439, 296] on div "[EMAIL_ADDRESS][DOMAIN_NAME] and" at bounding box center [568, 302] width 260 height 15
copy div "[EMAIL_ADDRESS][DOMAIN_NAME]"
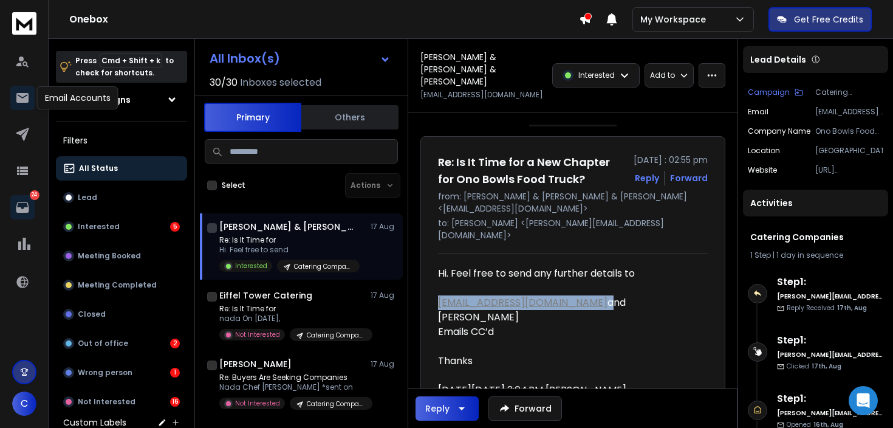
click at [24, 106] on link at bounding box center [22, 98] width 24 height 24
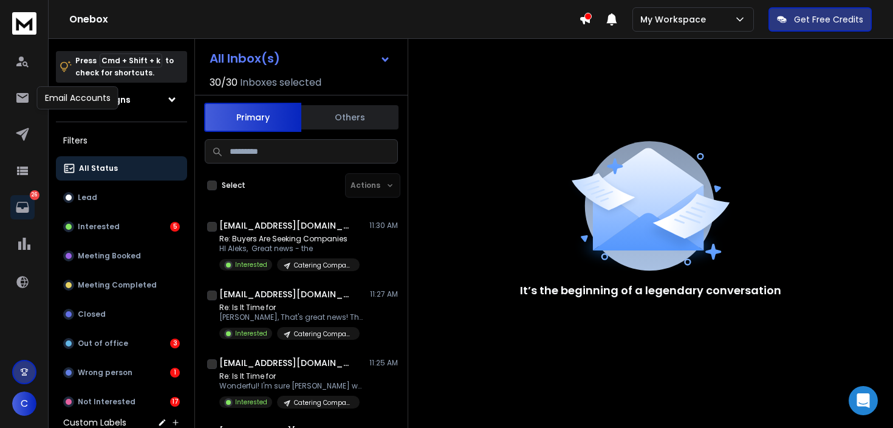
click at [103, 169] on p "All Status" at bounding box center [98, 168] width 39 height 10
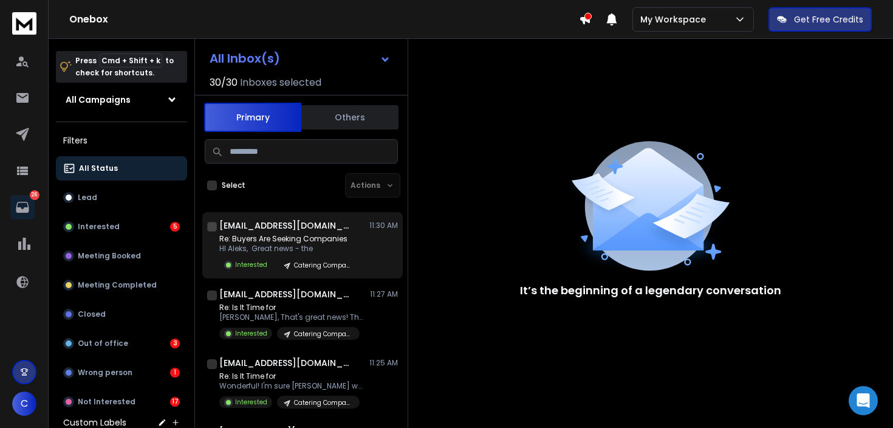
click at [332, 230] on div "[EMAIL_ADDRESS][DOMAIN_NAME] 11:30 AM" at bounding box center [308, 225] width 179 height 12
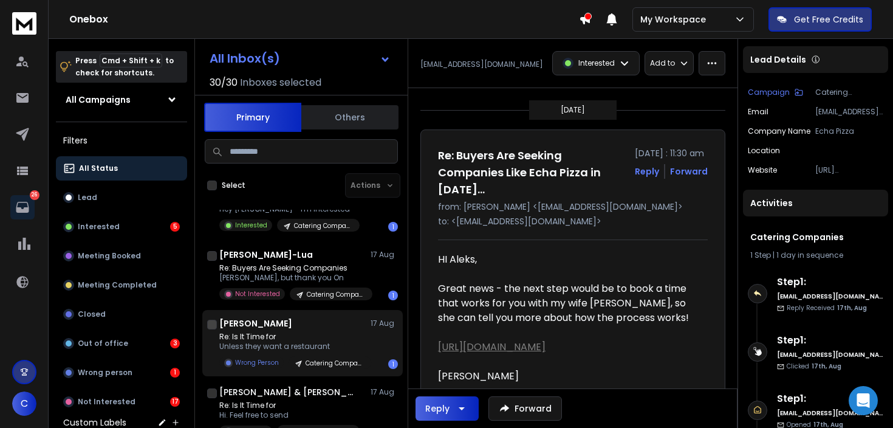
scroll to position [1869, 0]
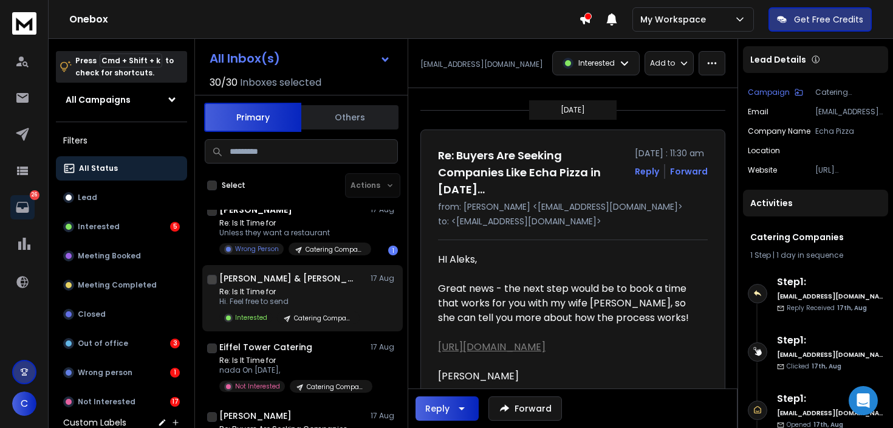
click at [301, 295] on p "Re: Is It Time for" at bounding box center [289, 292] width 140 height 10
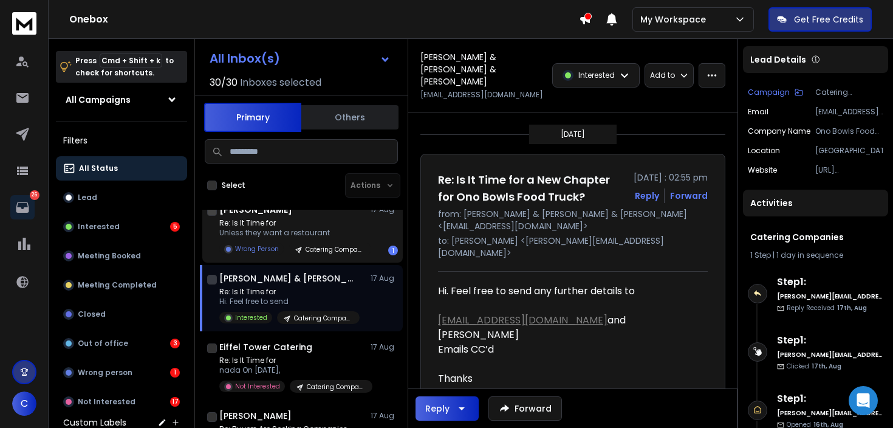
click at [290, 219] on p "Re: Is It Time for" at bounding box center [292, 223] width 146 height 10
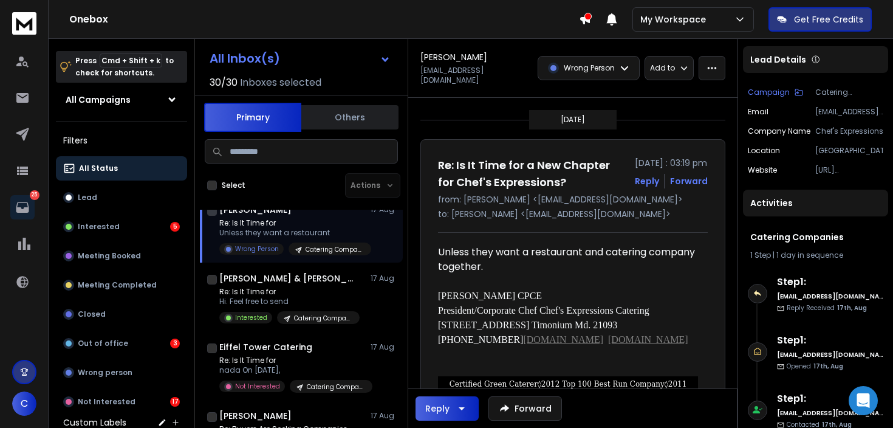
click at [434, 409] on div "Reply" at bounding box center [437, 408] width 24 height 12
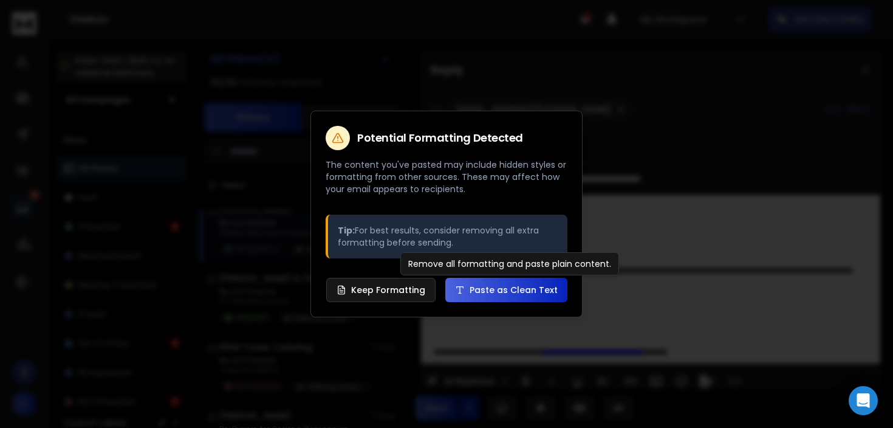
click at [525, 292] on button "Paste as Clean Text" at bounding box center [506, 290] width 122 height 24
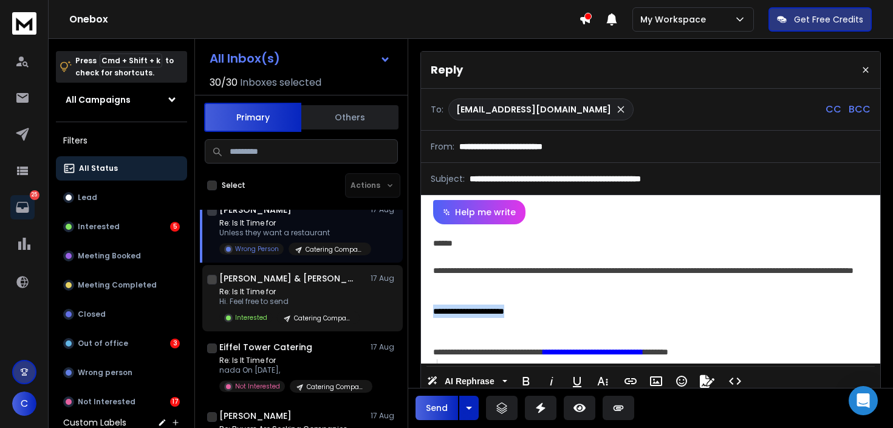
drag, startPoint x: 533, startPoint y: 308, endPoint x: 363, endPoint y: 310, distance: 170.1
click at [363, 310] on div "All Inbox(s) 30 / 30 Inboxes selected Primary Others Select Actions [EMAIL_ADDR…" at bounding box center [543, 253] width 699 height 428
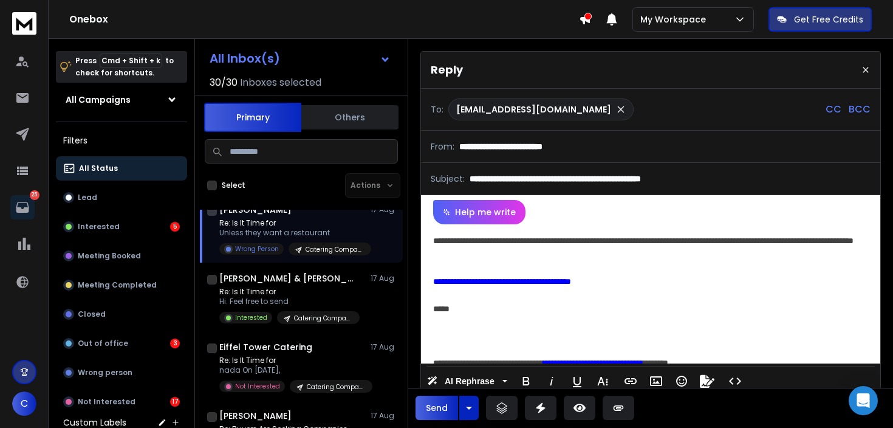
scroll to position [21, 0]
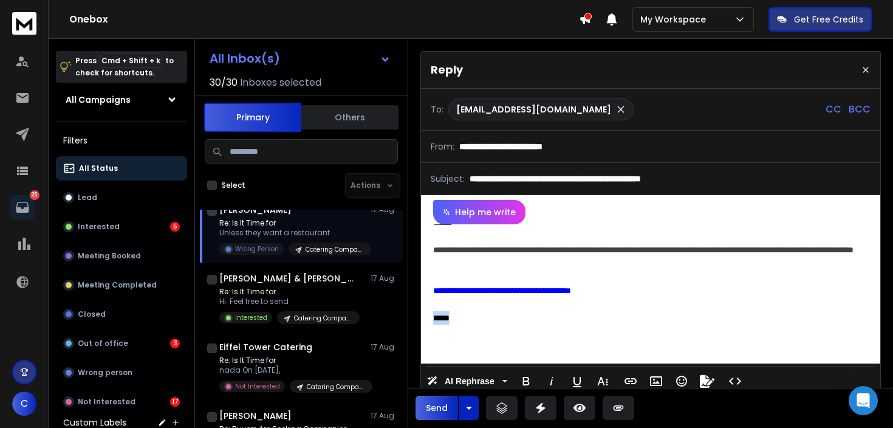
drag, startPoint x: 457, startPoint y: 316, endPoint x: 431, endPoint y: 318, distance: 26.2
click at [431, 318] on div "**********" at bounding box center [649, 293] width 456 height 139
click at [436, 403] on button "Send" at bounding box center [436, 407] width 43 height 24
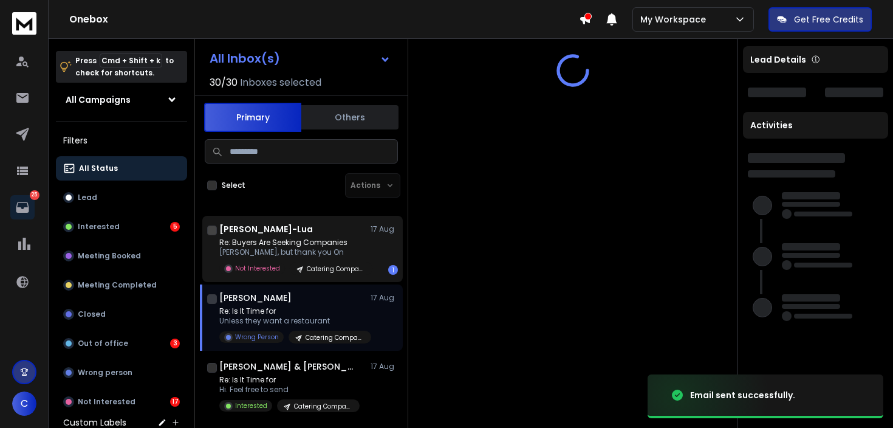
scroll to position [1776, 0]
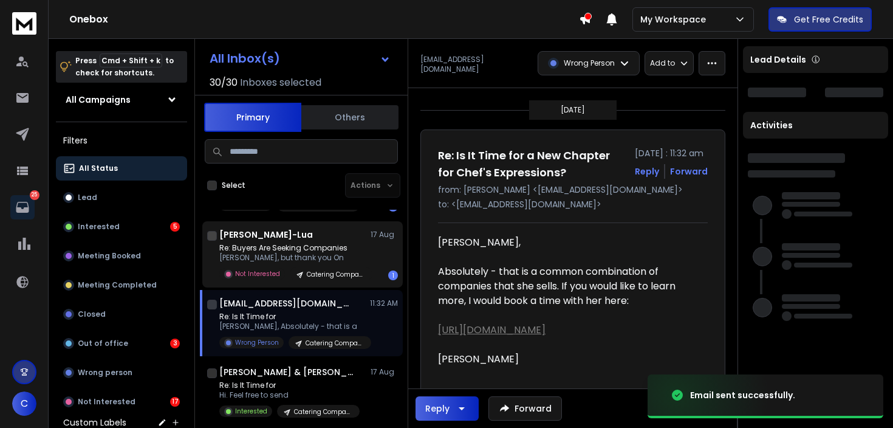
click at [321, 246] on p "Re: Buyers Are Seeking Companies" at bounding box center [292, 248] width 146 height 10
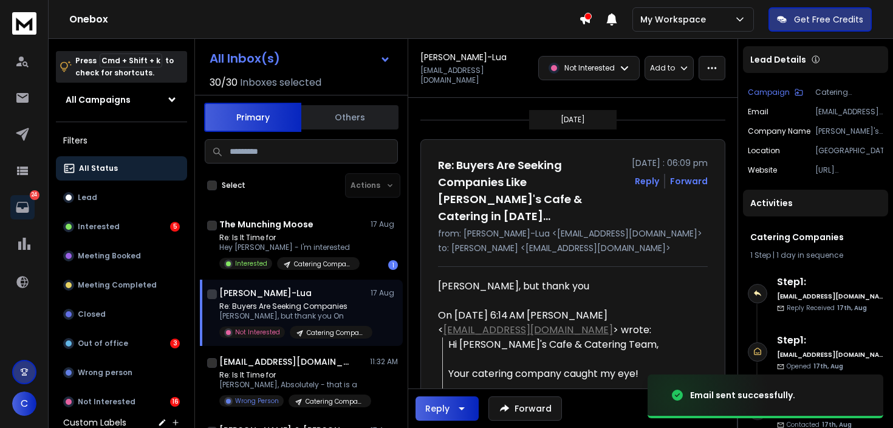
scroll to position [1705, 0]
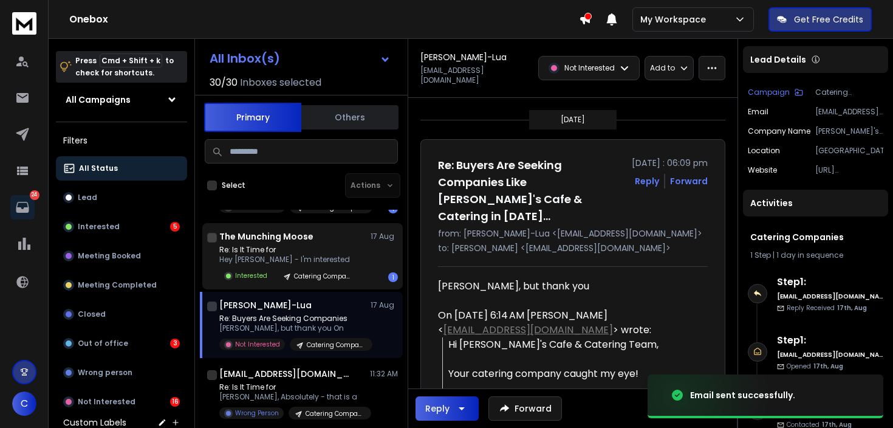
click at [318, 248] on p "Re: Is It Time for" at bounding box center [289, 250] width 140 height 10
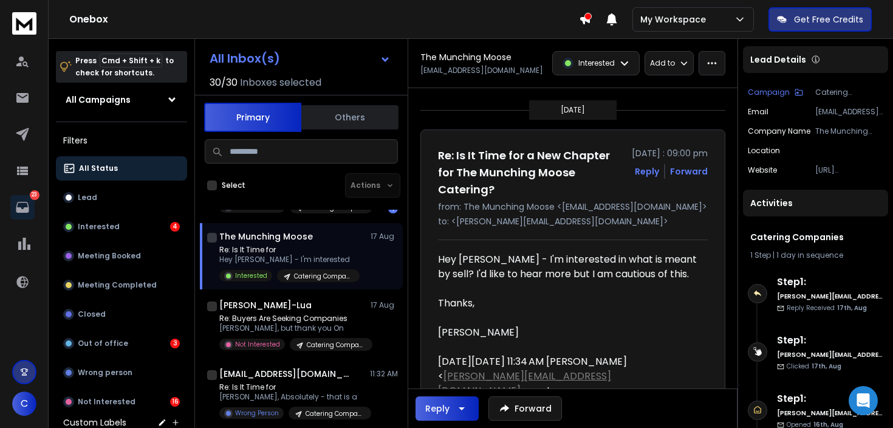
click at [438, 409] on div "Reply" at bounding box center [437, 408] width 24 height 12
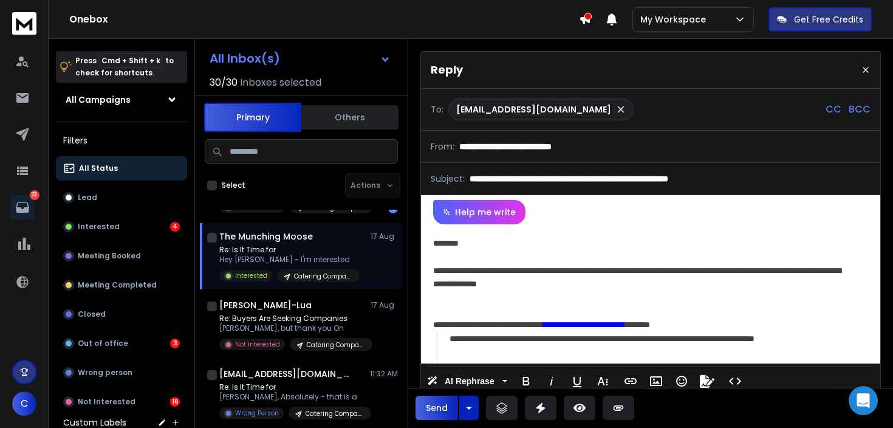
click at [638, 275] on div "**********" at bounding box center [644, 277] width 422 height 27
click at [633, 282] on div "**********" at bounding box center [644, 277] width 422 height 27
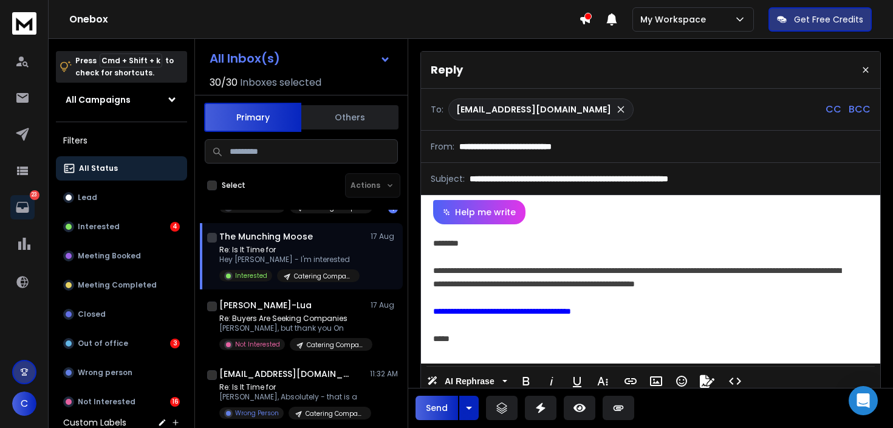
click at [430, 412] on button "Send" at bounding box center [436, 407] width 43 height 24
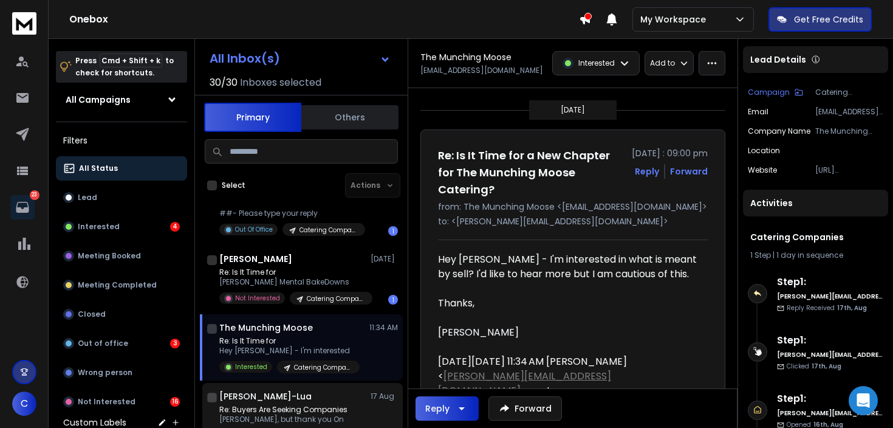
scroll to position [1612, 0]
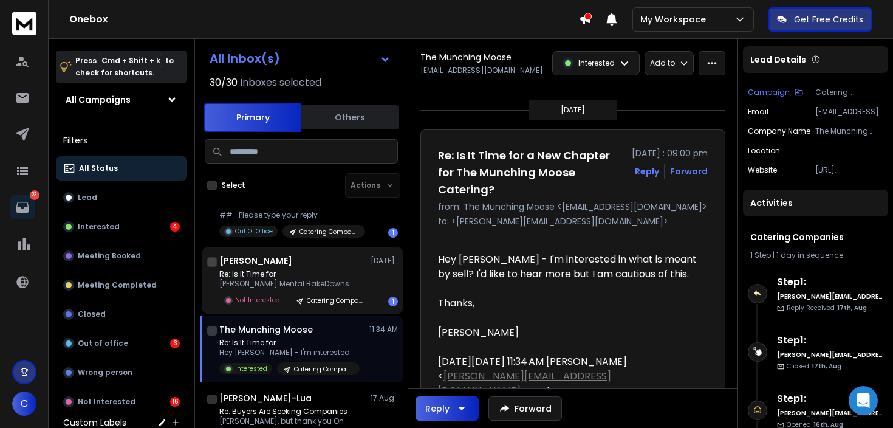
click at [303, 267] on div "[PERSON_NAME] [DATE] Re: Is It Time for Nada [PERSON_NAME] Mental BakeDowns Not…" at bounding box center [308, 281] width 179 height 52
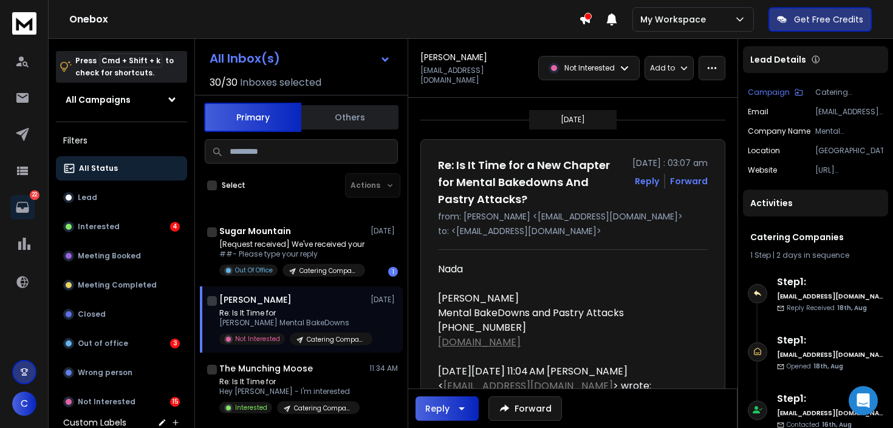
scroll to position [1572, 0]
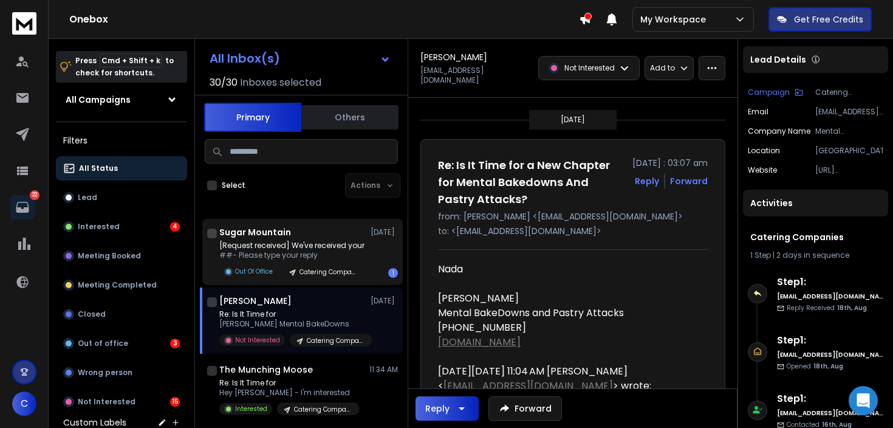
click at [298, 241] on p "[Request received] We've received your" at bounding box center [292, 246] width 146 height 10
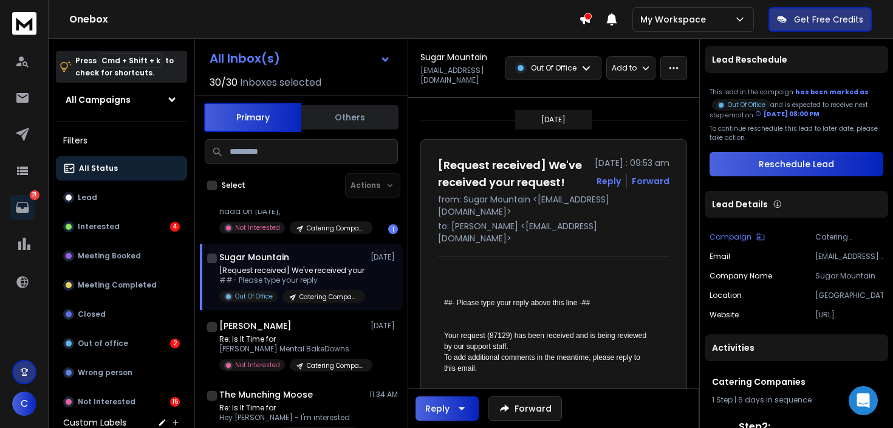
scroll to position [1458, 0]
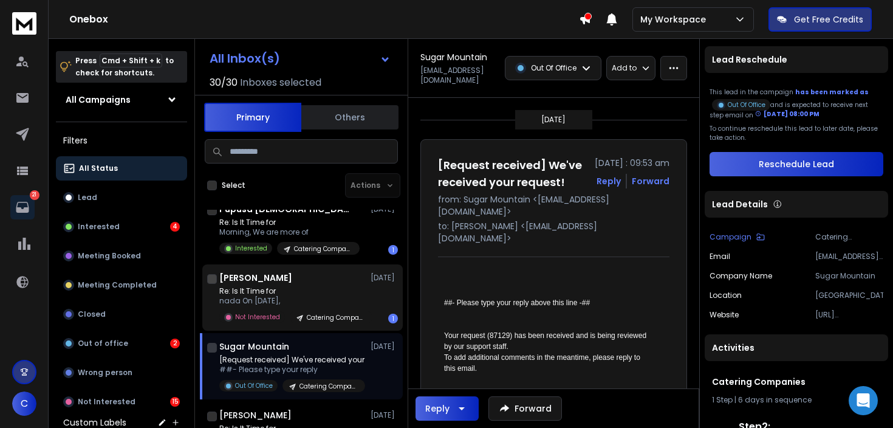
click at [293, 297] on p "nada On [DATE]," at bounding box center [292, 301] width 146 height 10
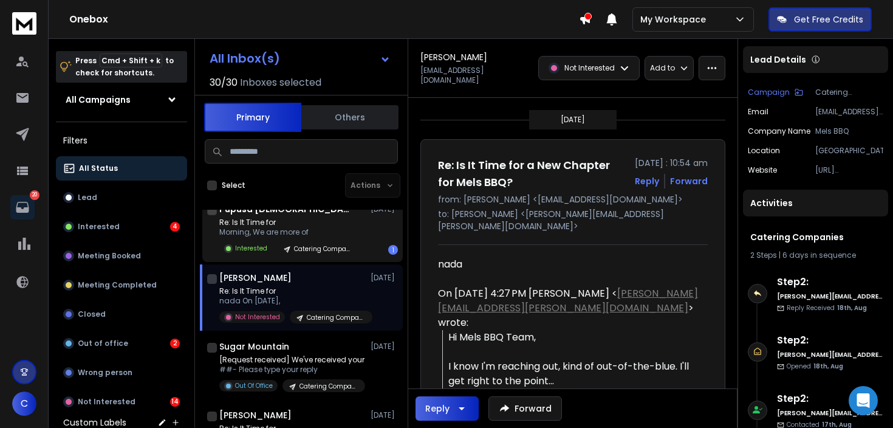
click at [298, 217] on p "Re: Is It Time for" at bounding box center [289, 222] width 140 height 10
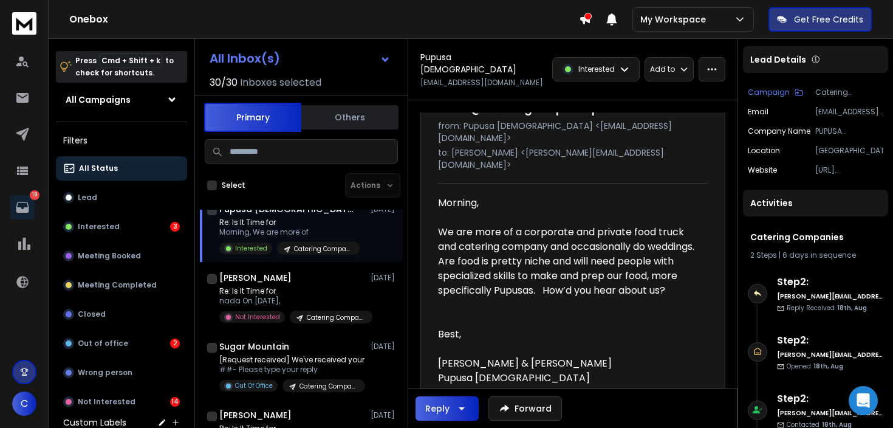
scroll to position [110, 0]
click at [435, 405] on div "Reply" at bounding box center [437, 408] width 24 height 12
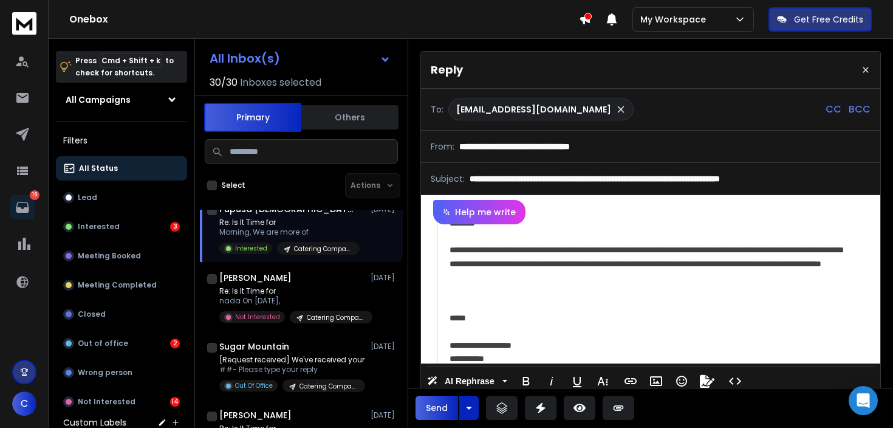
scroll to position [75, 0]
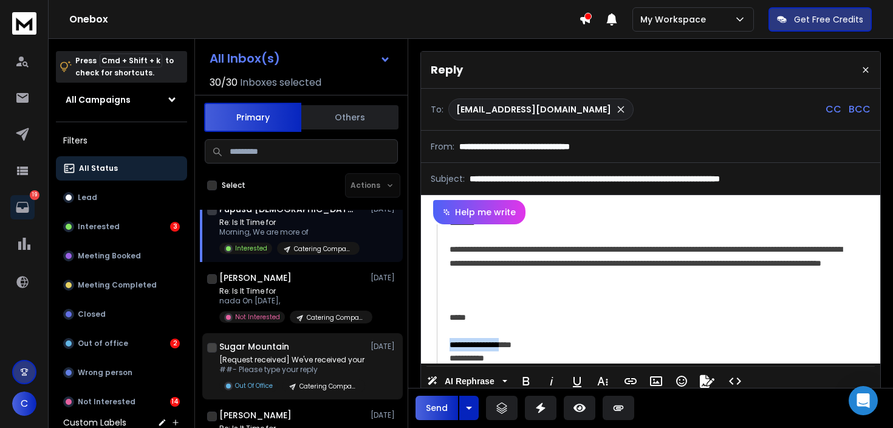
drag, startPoint x: 518, startPoint y: 348, endPoint x: 367, endPoint y: 348, distance: 150.6
click at [367, 348] on div "All Inbox(s) 30 / 30 Inboxes selected Primary Others Select Actions [EMAIL_ADDR…" at bounding box center [543, 253] width 699 height 428
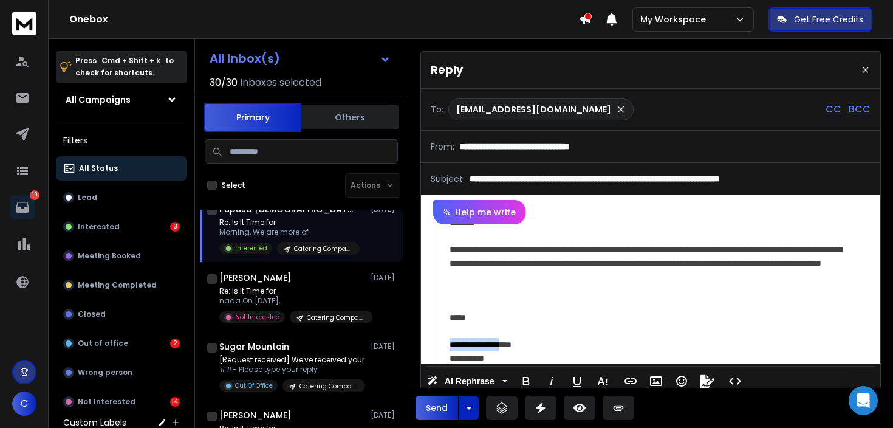
copy div "**********"
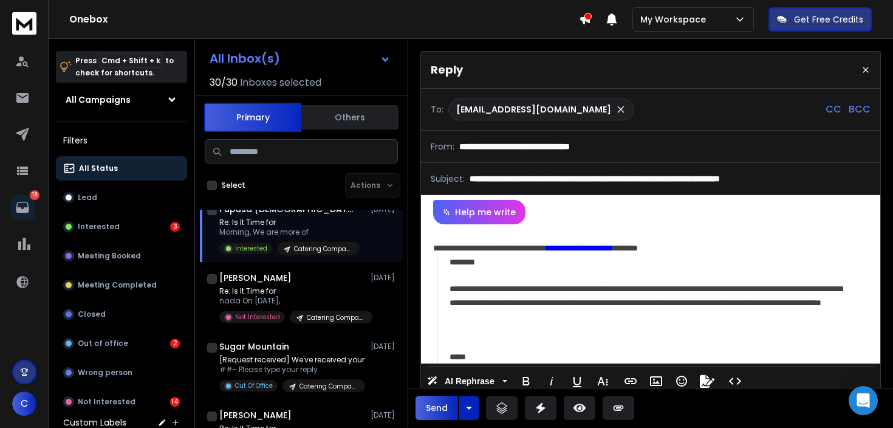
scroll to position [0, 0]
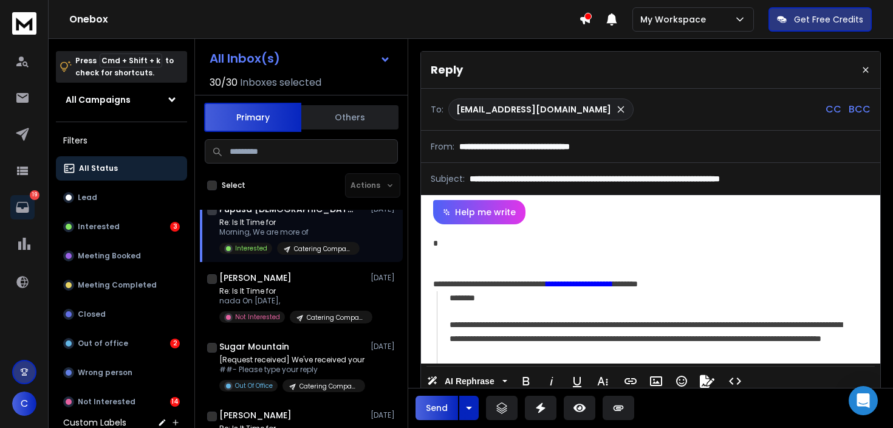
click at [479, 245] on div "*" at bounding box center [644, 242] width 422 height 13
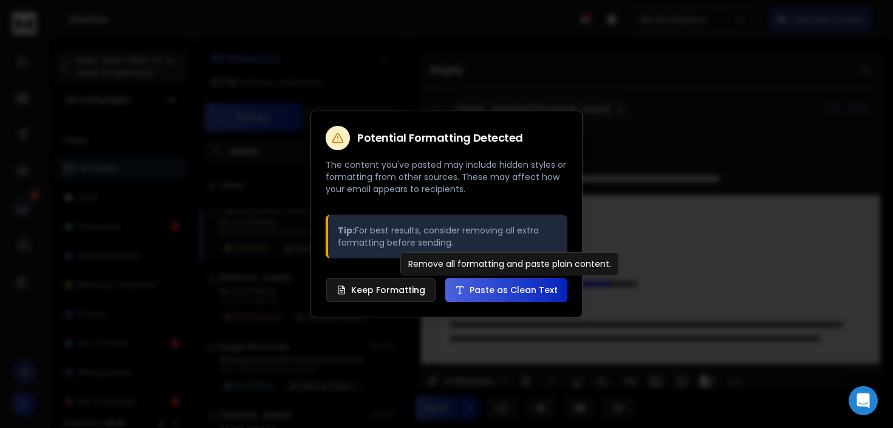
click at [505, 291] on button "Paste as Clean Text" at bounding box center [506, 290] width 122 height 24
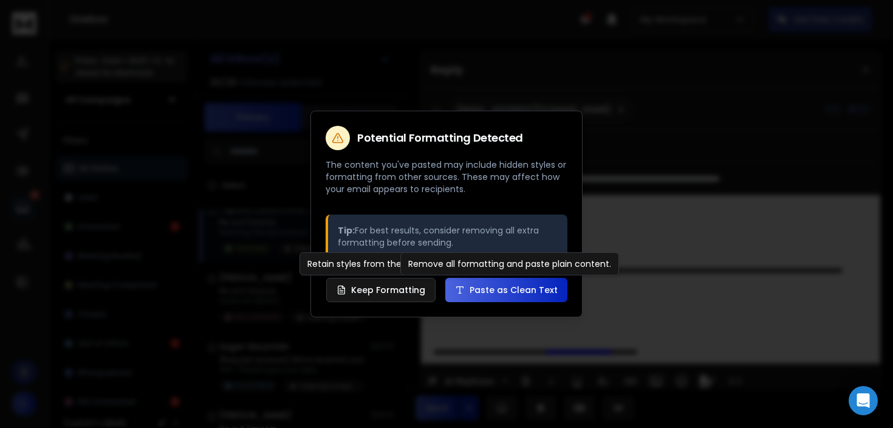
click at [481, 289] on button "Paste as Clean Text" at bounding box center [506, 290] width 122 height 24
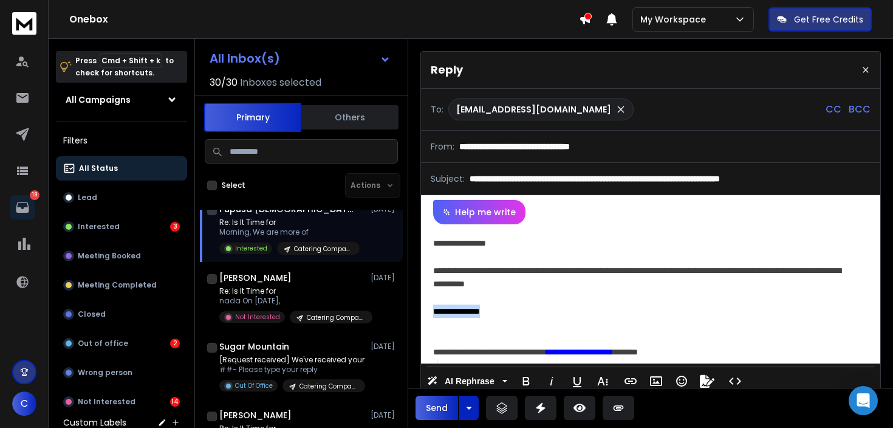
drag, startPoint x: 513, startPoint y: 312, endPoint x: 422, endPoint y: 309, distance: 91.8
click at [422, 309] on div "**********" at bounding box center [649, 293] width 456 height 139
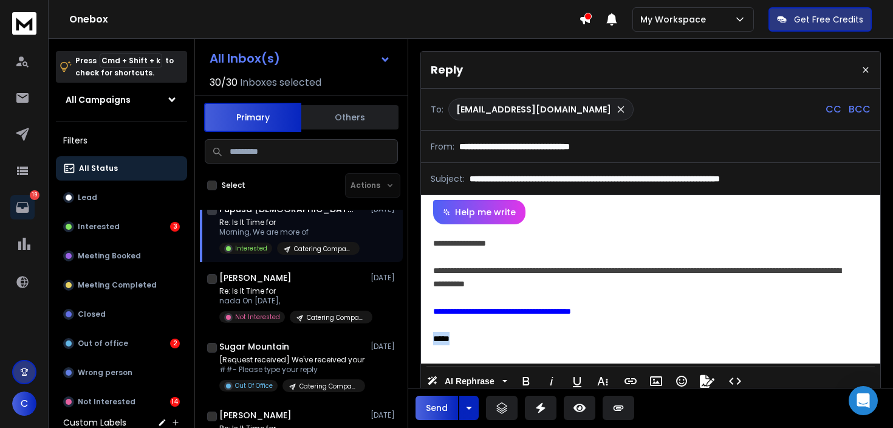
drag, startPoint x: 466, startPoint y: 343, endPoint x: 433, endPoint y: 338, distance: 33.3
click at [428, 341] on div "**********" at bounding box center [649, 293] width 456 height 139
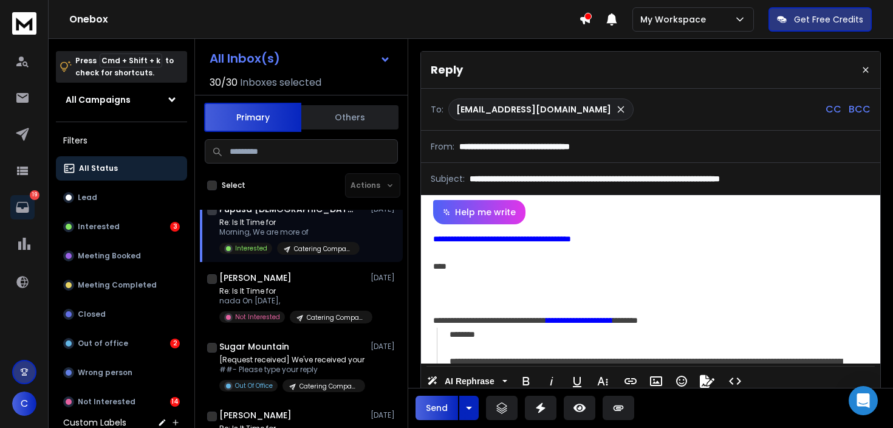
scroll to position [76, 0]
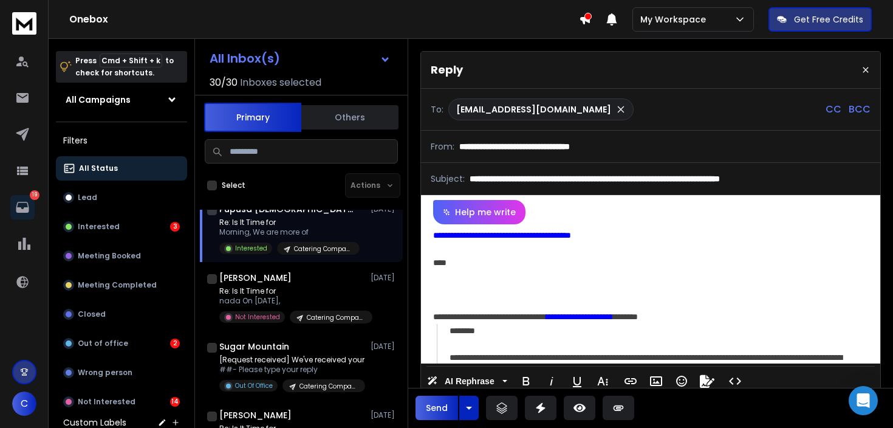
click at [438, 411] on button "Send" at bounding box center [436, 407] width 43 height 24
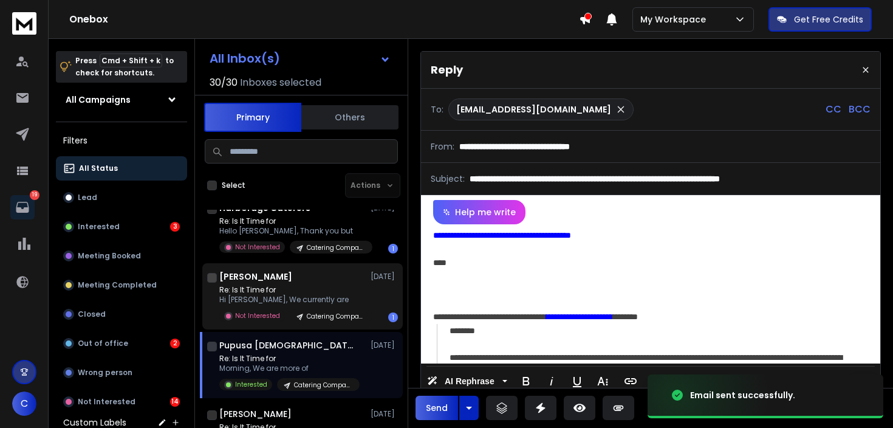
scroll to position [1321, 0]
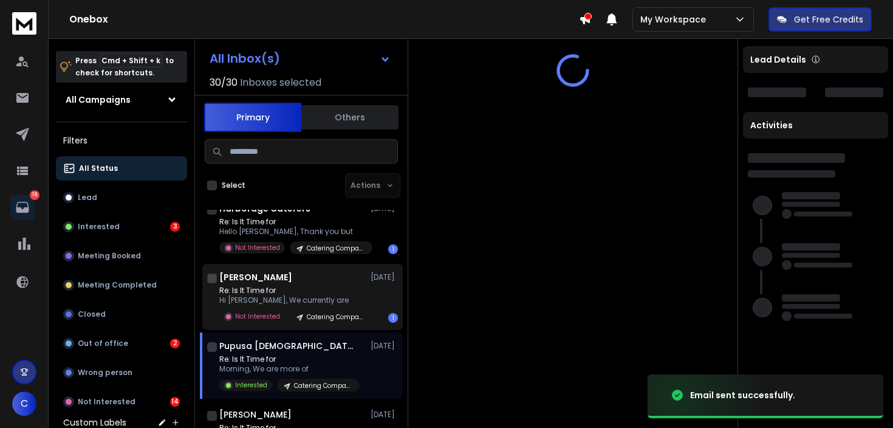
click at [312, 293] on p "Re: Is It Time for" at bounding box center [292, 290] width 146 height 10
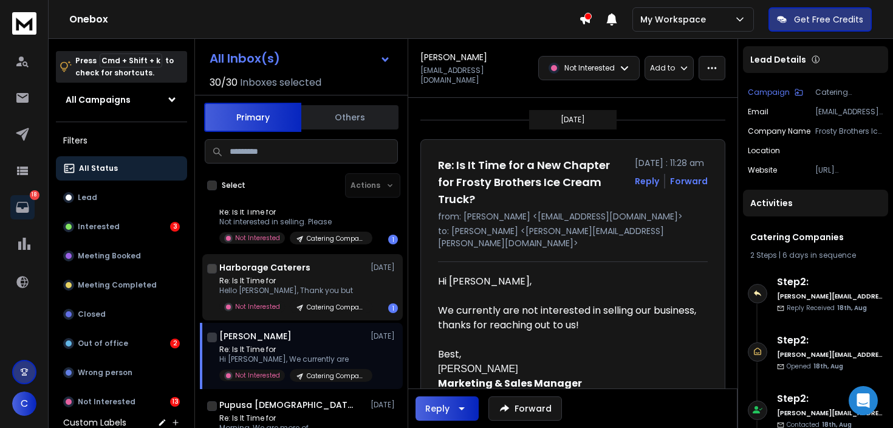
scroll to position [1251, 0]
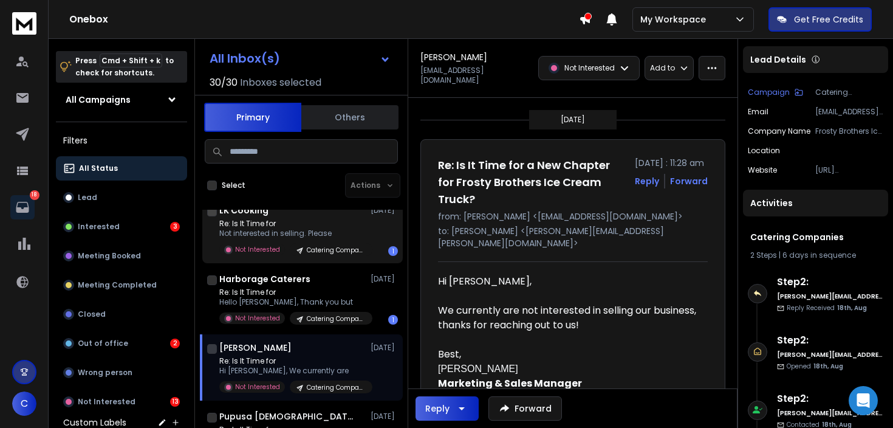
click at [295, 225] on p "Re: Is It Time for" at bounding box center [292, 224] width 146 height 10
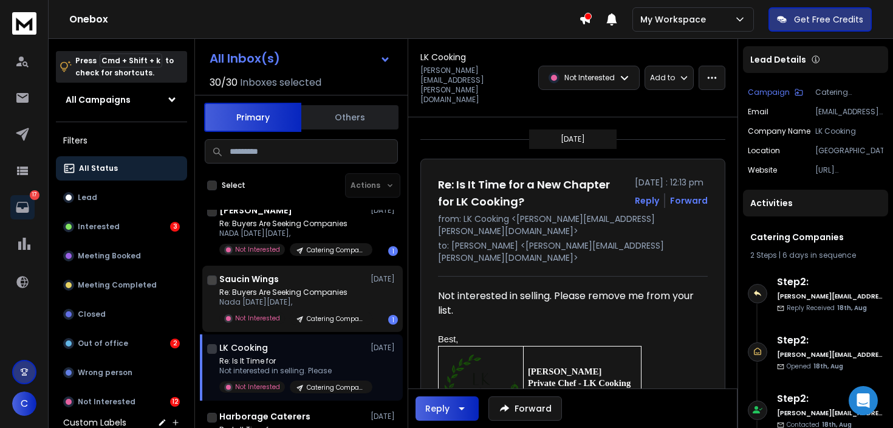
scroll to position [1101, 0]
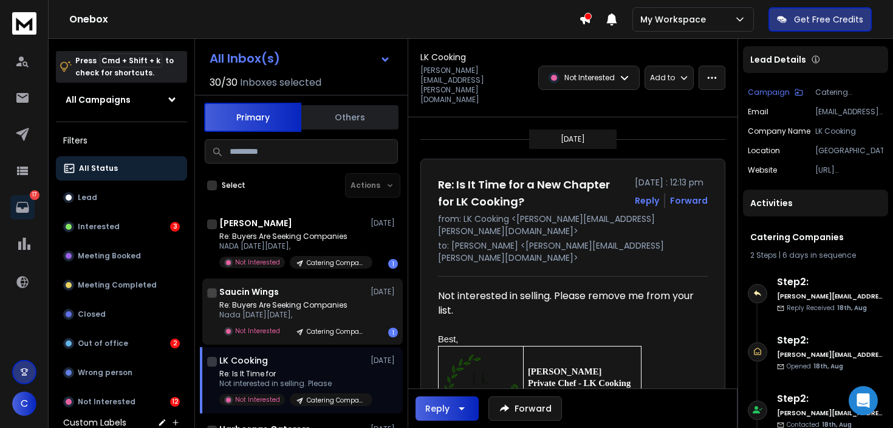
click at [284, 306] on p "Re: Buyers Are Seeking Companies" at bounding box center [292, 305] width 146 height 10
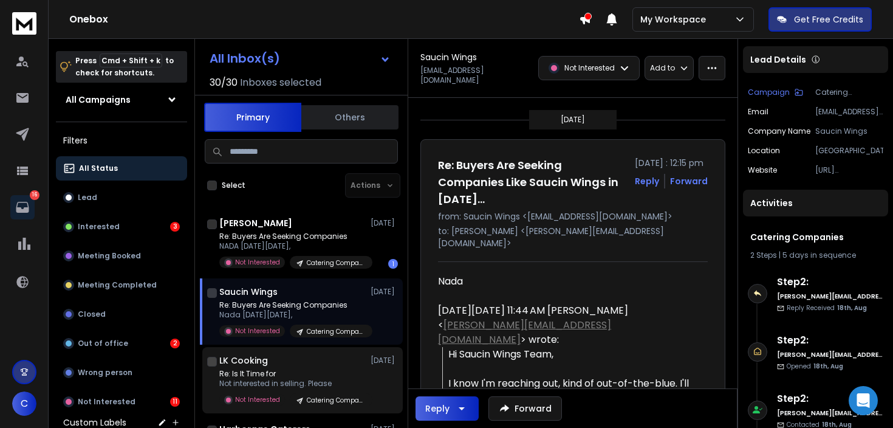
click at [289, 359] on div "LK Cooking [DATE]" at bounding box center [308, 360] width 179 height 12
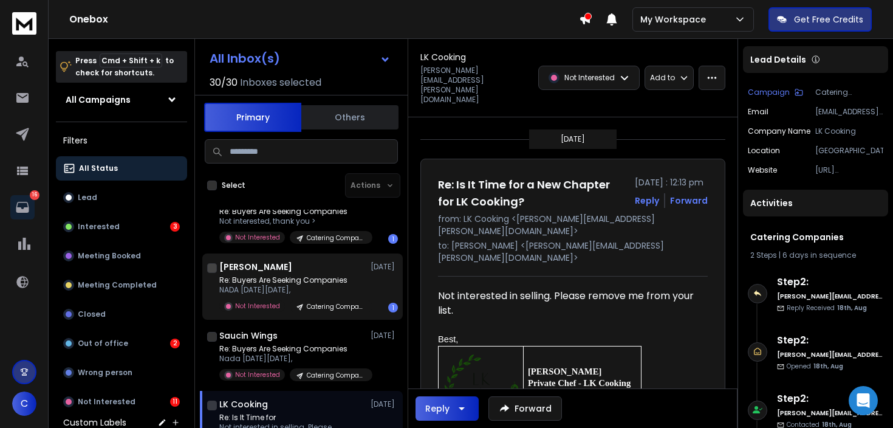
scroll to position [1055, 0]
click at [298, 289] on p "NADA [DATE][DATE]," at bounding box center [292, 292] width 146 height 10
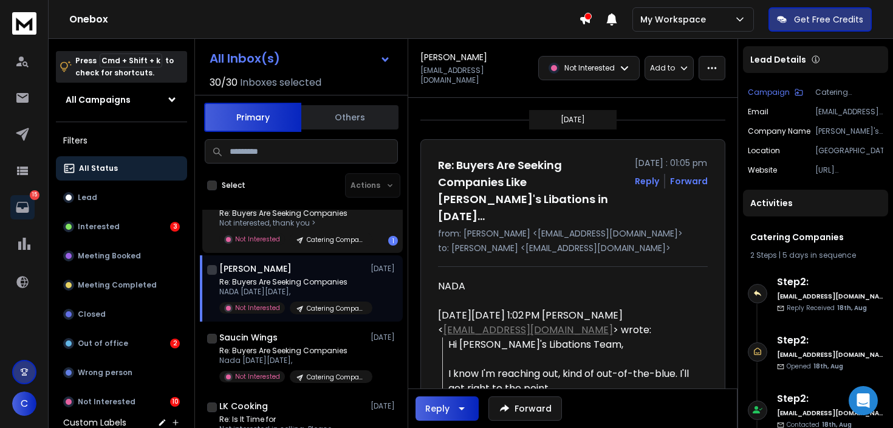
click at [293, 215] on p "Re: Buyers Are Seeking Companies" at bounding box center [292, 213] width 146 height 10
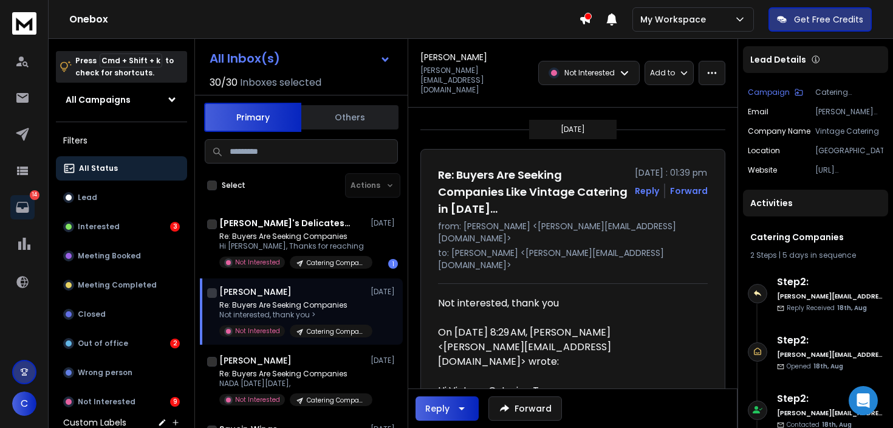
scroll to position [921, 0]
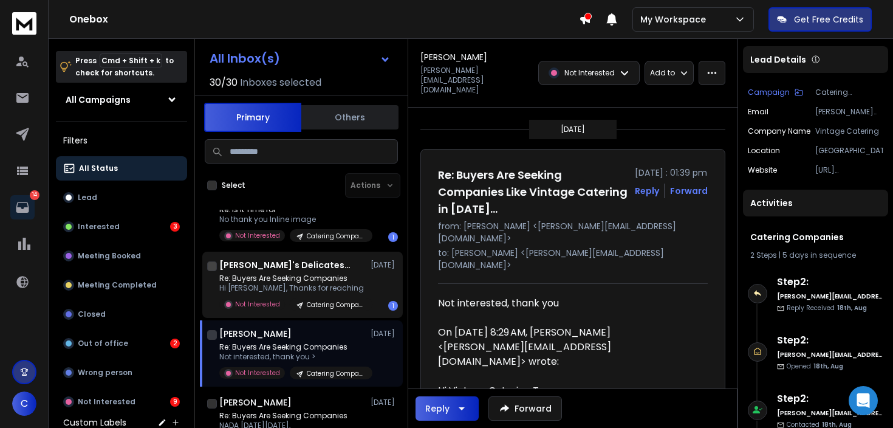
click at [296, 274] on p "Re: Buyers Are Seeking Companies" at bounding box center [292, 278] width 146 height 10
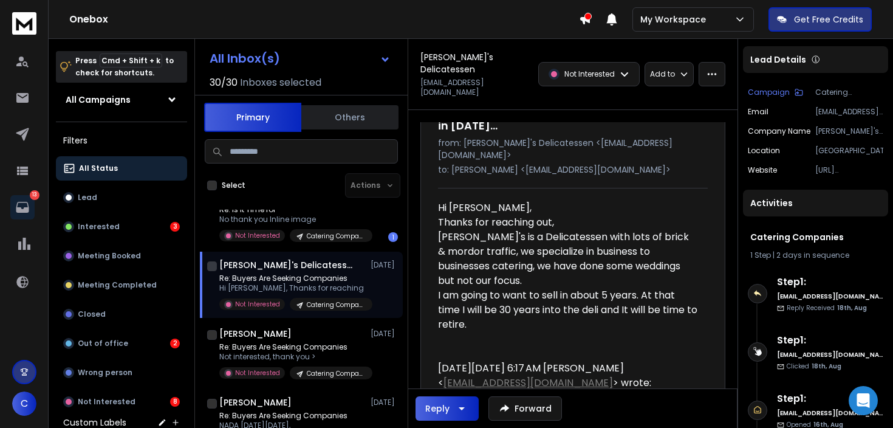
scroll to position [166, 0]
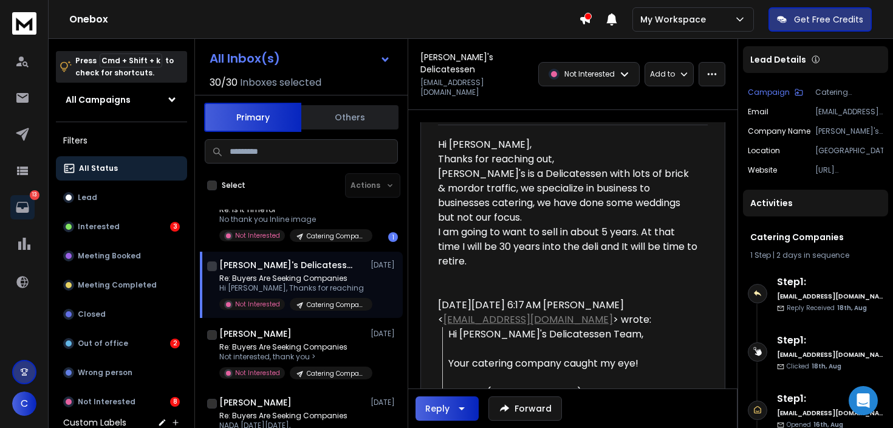
click at [440, 408] on div "Reply" at bounding box center [437, 408] width 24 height 12
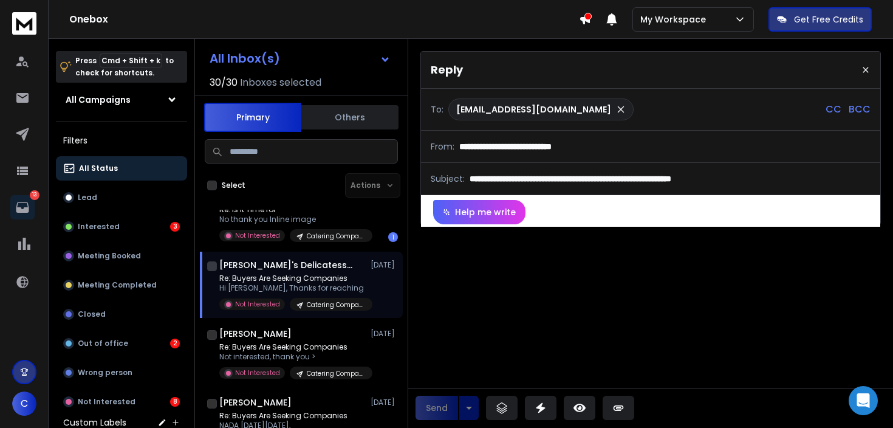
scroll to position [0, 0]
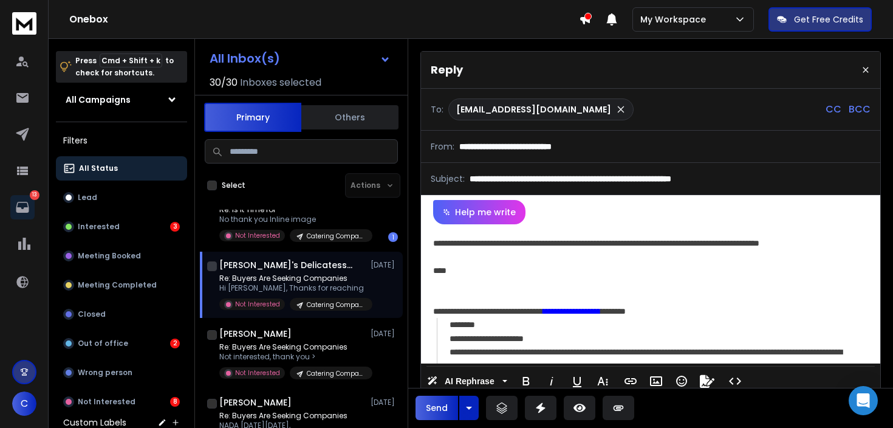
click at [443, 406] on button "Send" at bounding box center [436, 407] width 43 height 24
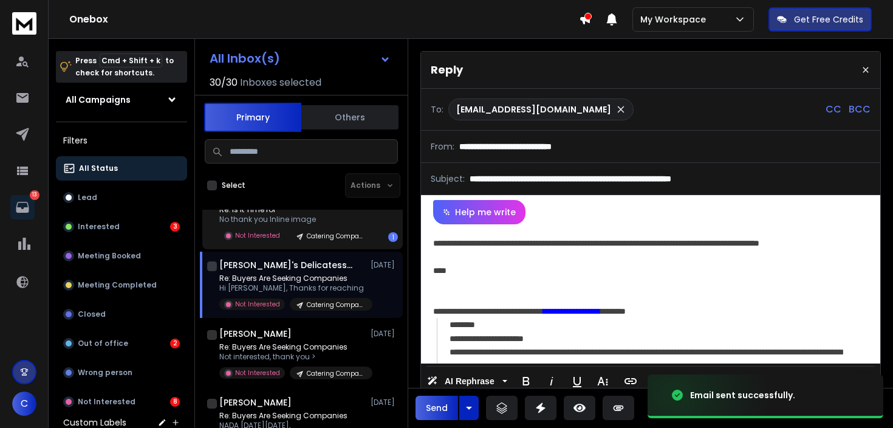
click at [324, 217] on p "No thank you Inline image" at bounding box center [292, 219] width 146 height 10
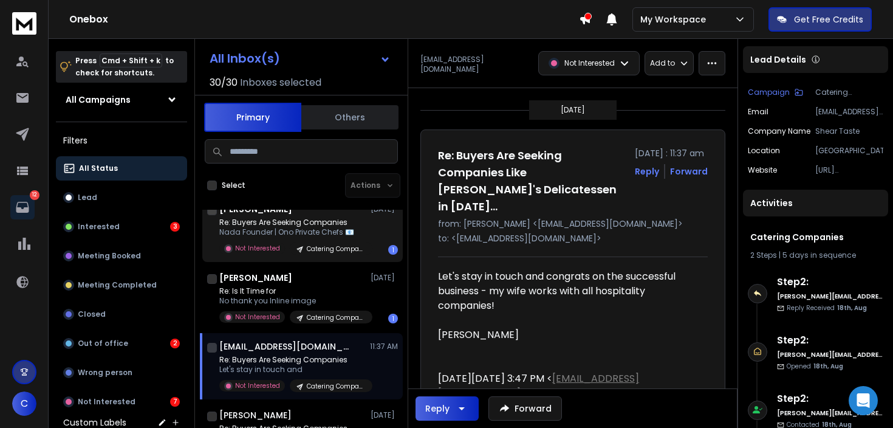
scroll to position [839, 0]
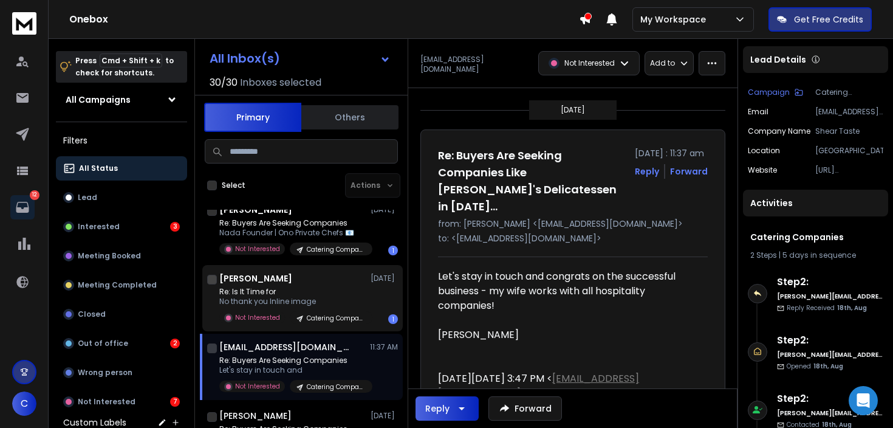
click at [279, 288] on p "Re: Is It Time for" at bounding box center [292, 292] width 146 height 10
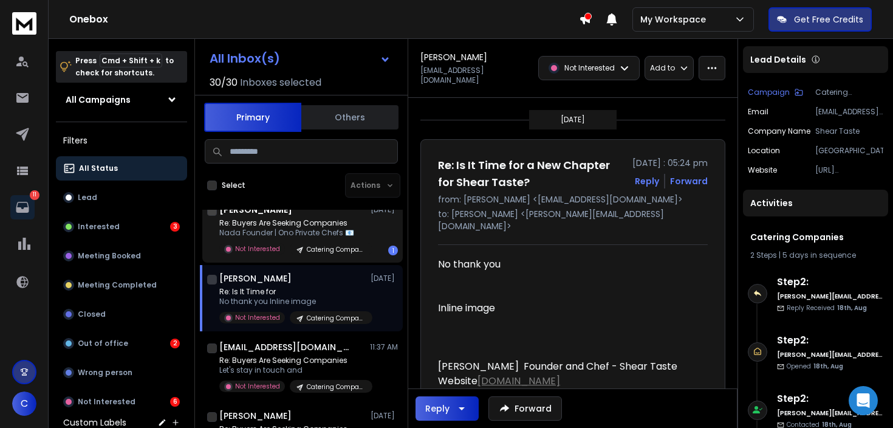
click at [261, 215] on div "[PERSON_NAME] [DATE]" at bounding box center [308, 209] width 179 height 12
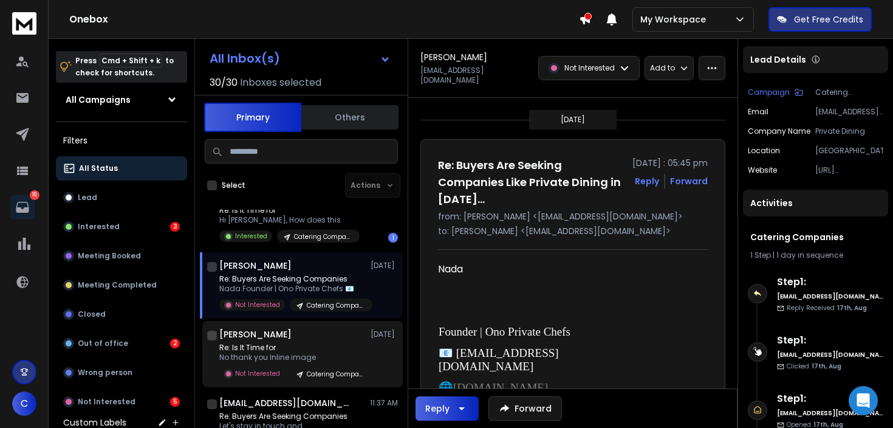
scroll to position [734, 0]
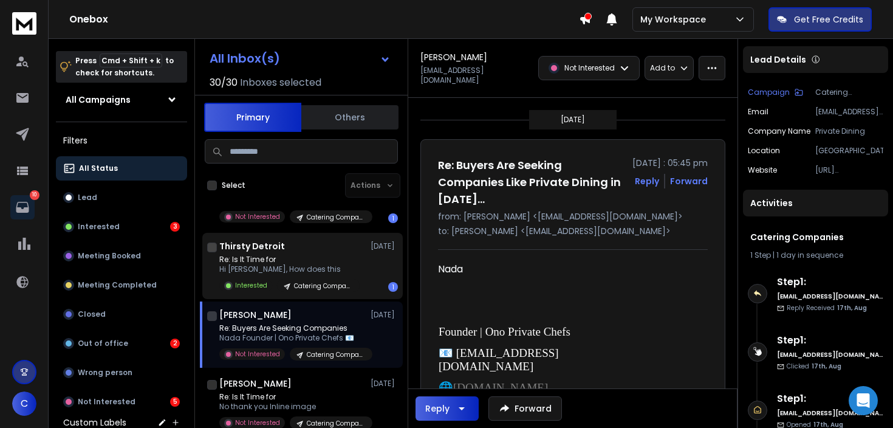
click at [292, 264] on p "Re: Is It Time for" at bounding box center [289, 260] width 140 height 10
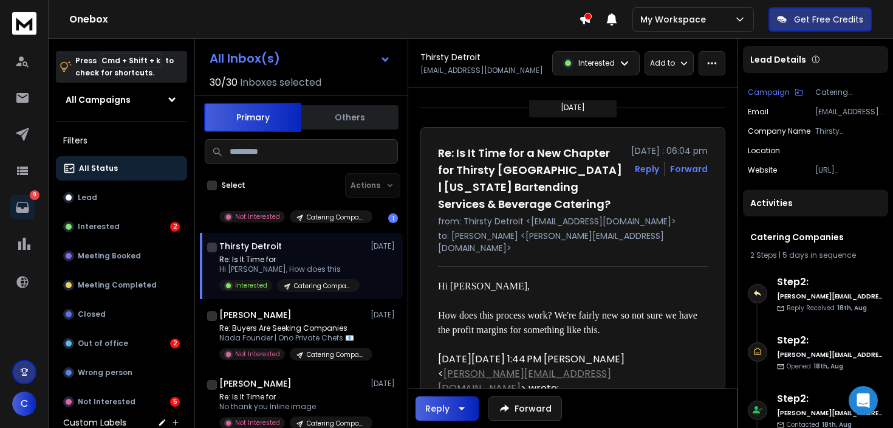
scroll to position [18, 0]
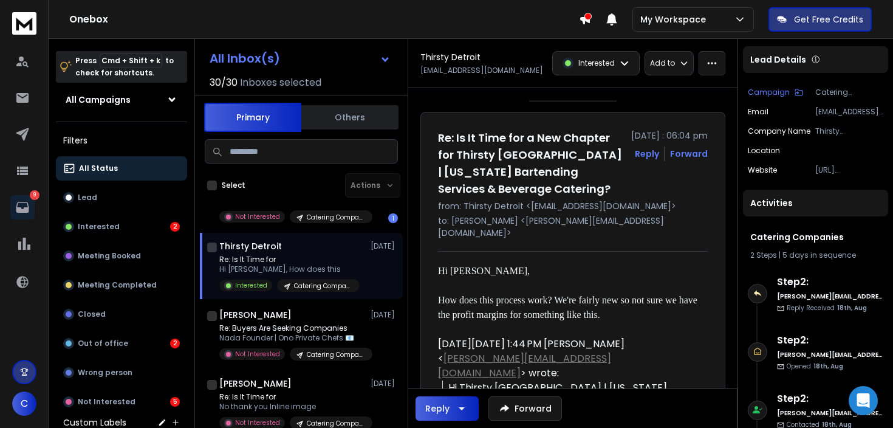
click at [443, 406] on div "Reply" at bounding box center [437, 408] width 24 height 12
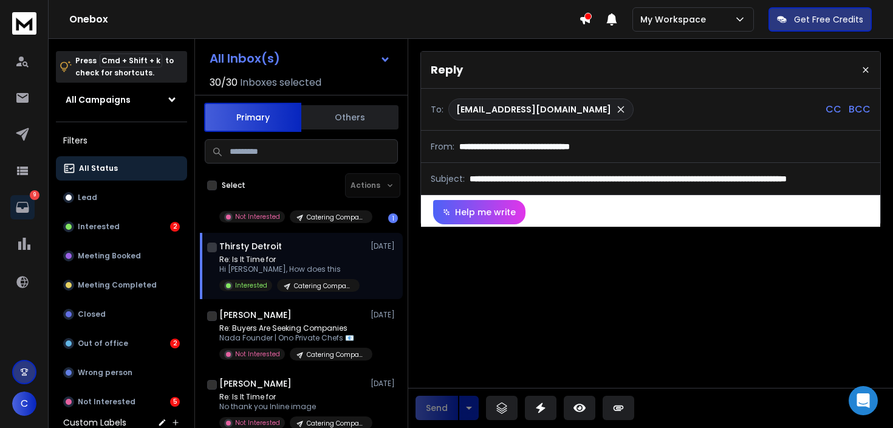
scroll to position [0, 0]
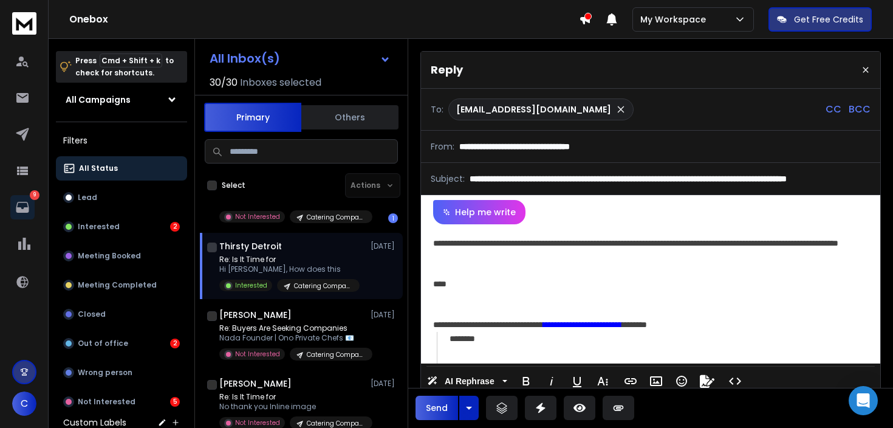
click at [516, 249] on div "**********" at bounding box center [644, 249] width 422 height 27
click at [540, 258] on div "**********" at bounding box center [644, 249] width 422 height 27
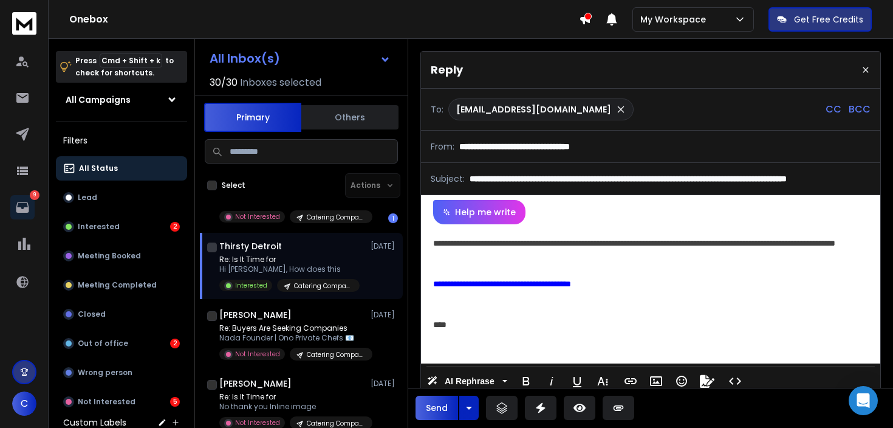
click at [443, 403] on button "Send" at bounding box center [436, 407] width 43 height 24
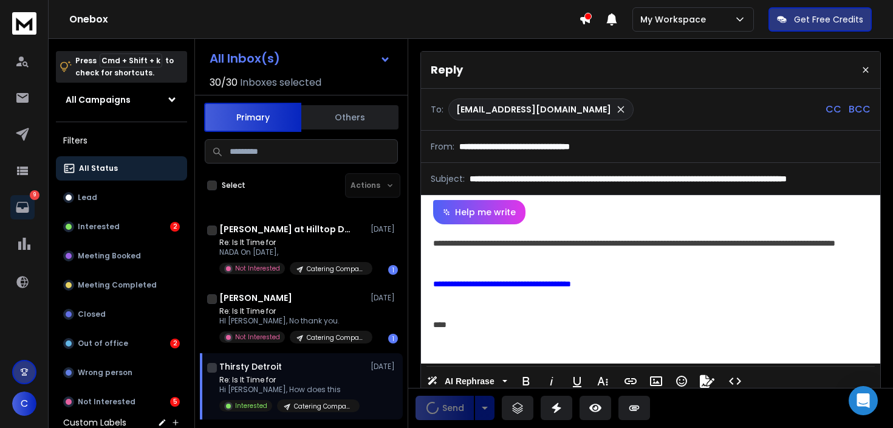
scroll to position [612, 0]
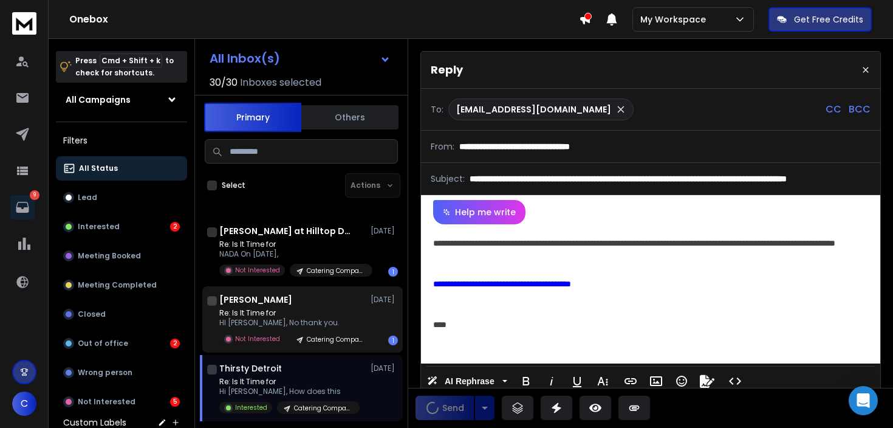
click at [251, 322] on p "HI [PERSON_NAME], No thank you." at bounding box center [292, 323] width 146 height 10
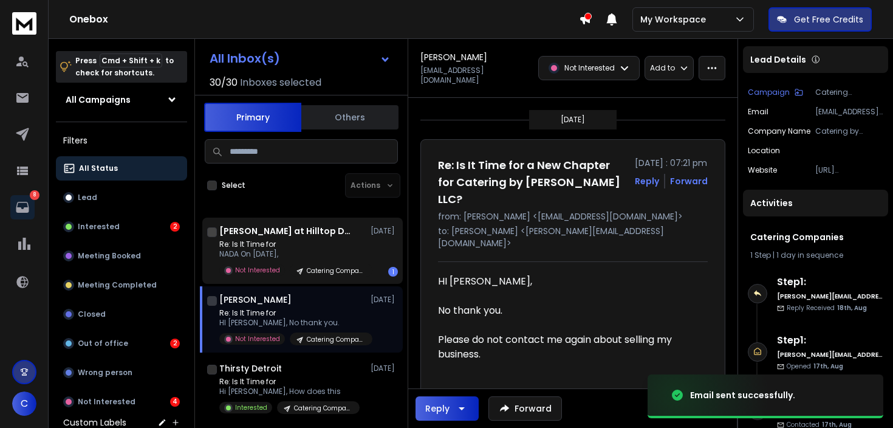
click at [255, 238] on div "[PERSON_NAME] at Hilltop Deli El Cajon [DATE] Re: Is It Time for NADA On [DATE]…" at bounding box center [308, 251] width 179 height 52
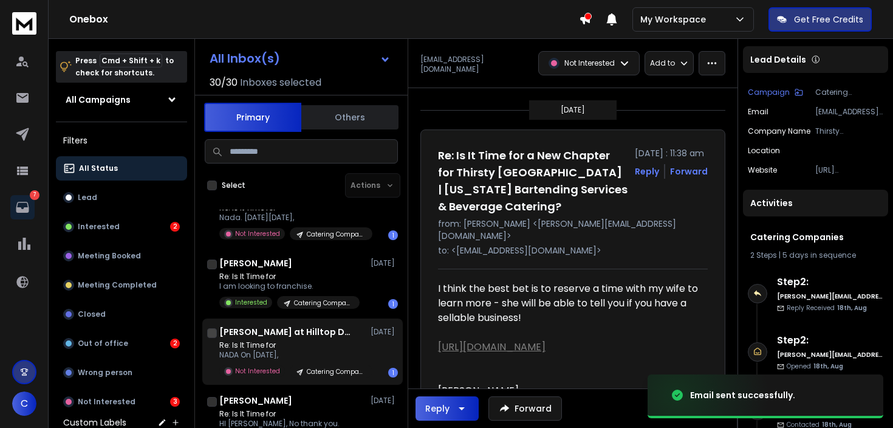
scroll to position [487, 0]
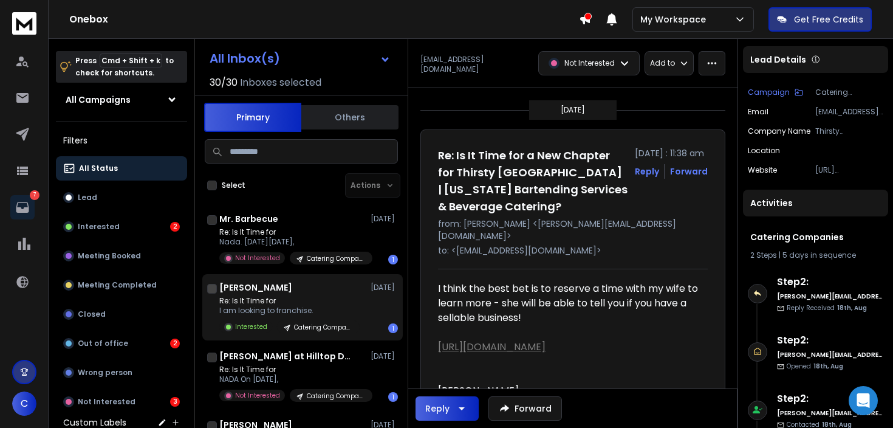
click at [276, 301] on p "Re: Is It Time for" at bounding box center [289, 301] width 140 height 10
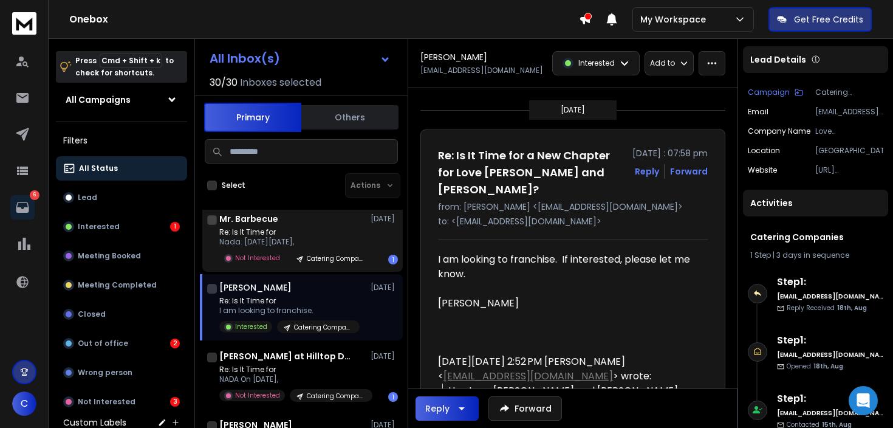
click at [276, 235] on p "Re: Is It Time for" at bounding box center [292, 232] width 146 height 10
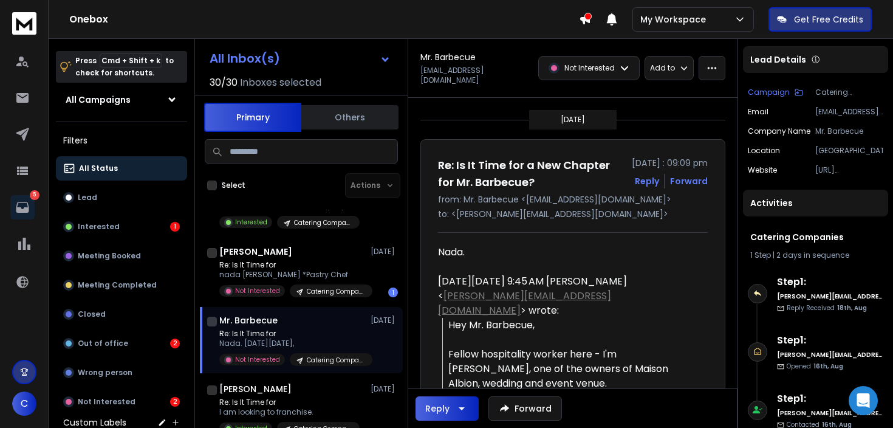
scroll to position [354, 0]
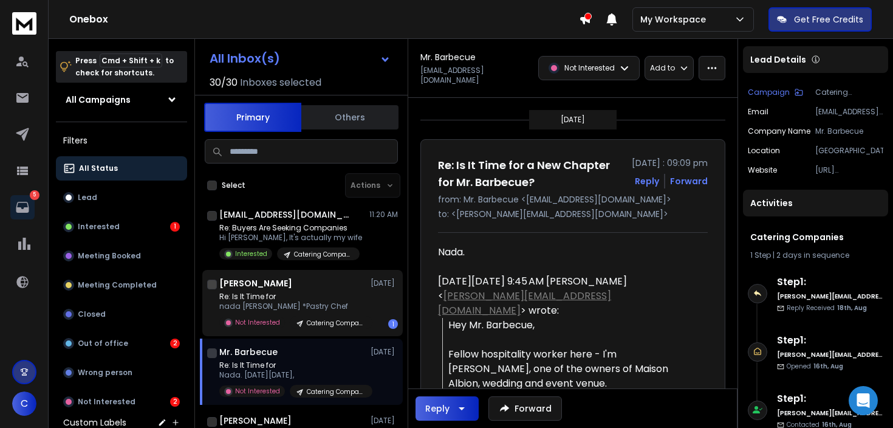
click at [290, 292] on p "Re: Is It Time for" at bounding box center [292, 297] width 146 height 10
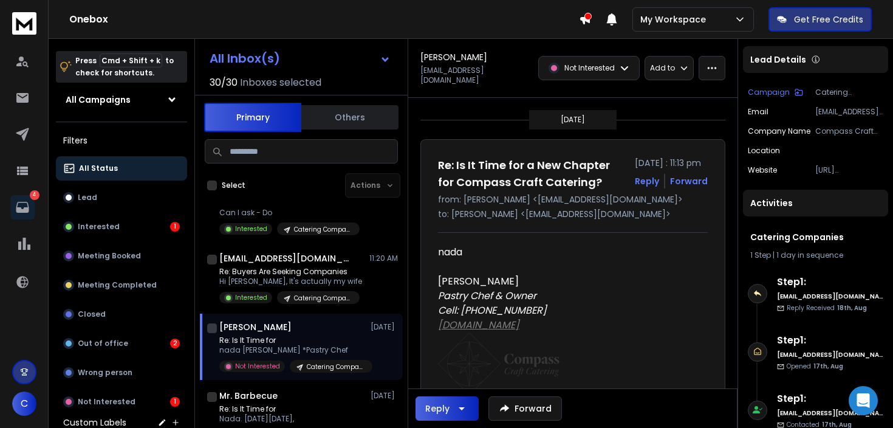
scroll to position [292, 0]
